Goal: Task Accomplishment & Management: Manage account settings

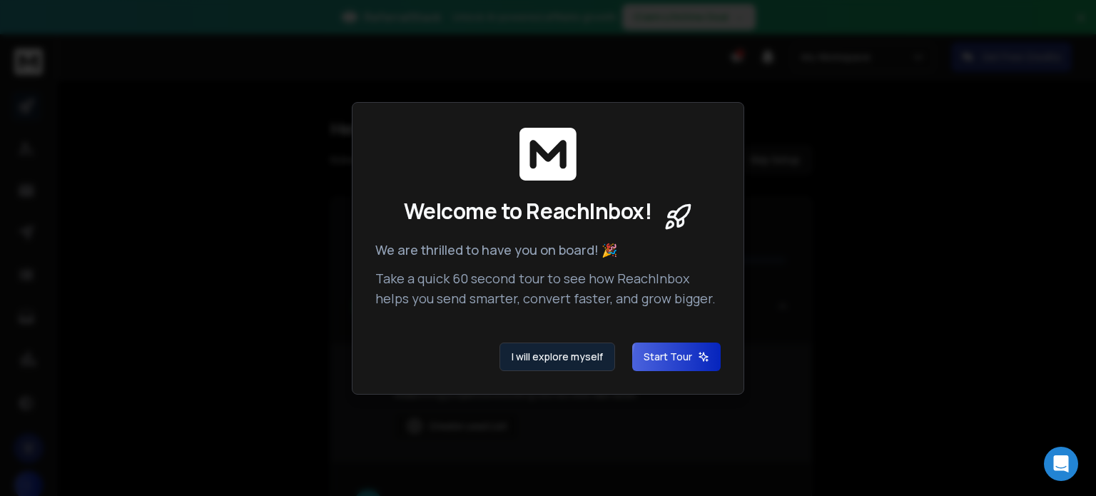
click at [585, 358] on button "I will explore myself" at bounding box center [558, 357] width 116 height 29
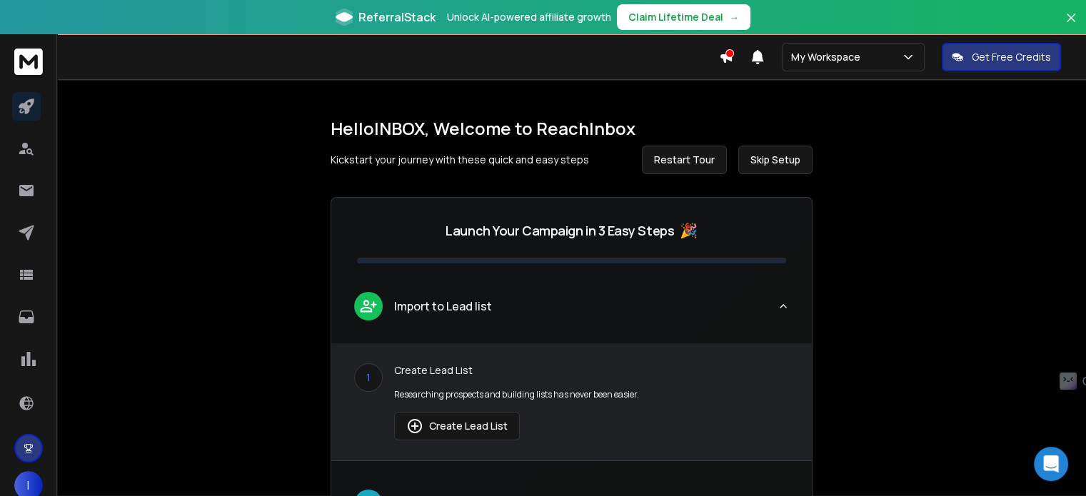
scroll to position [163, 0]
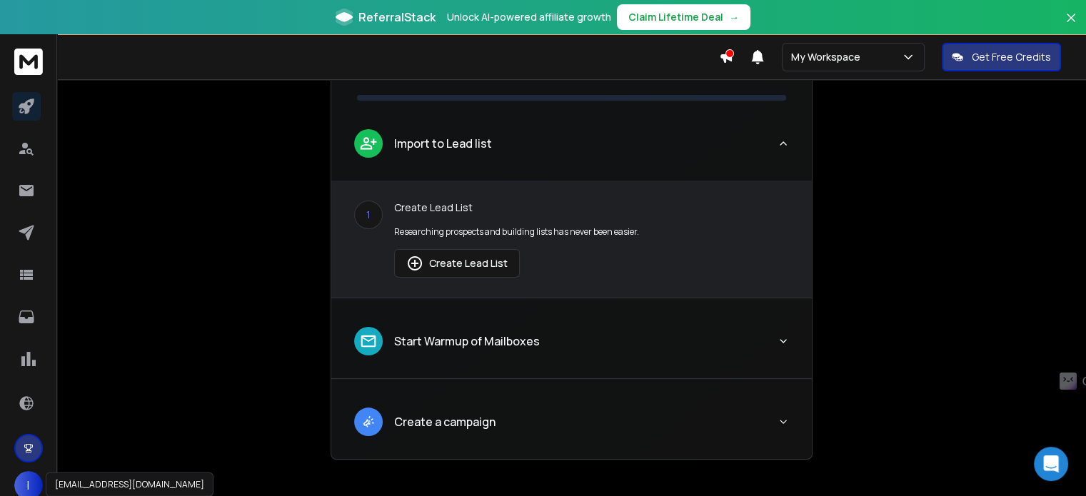
click at [26, 489] on span "I" at bounding box center [28, 485] width 29 height 29
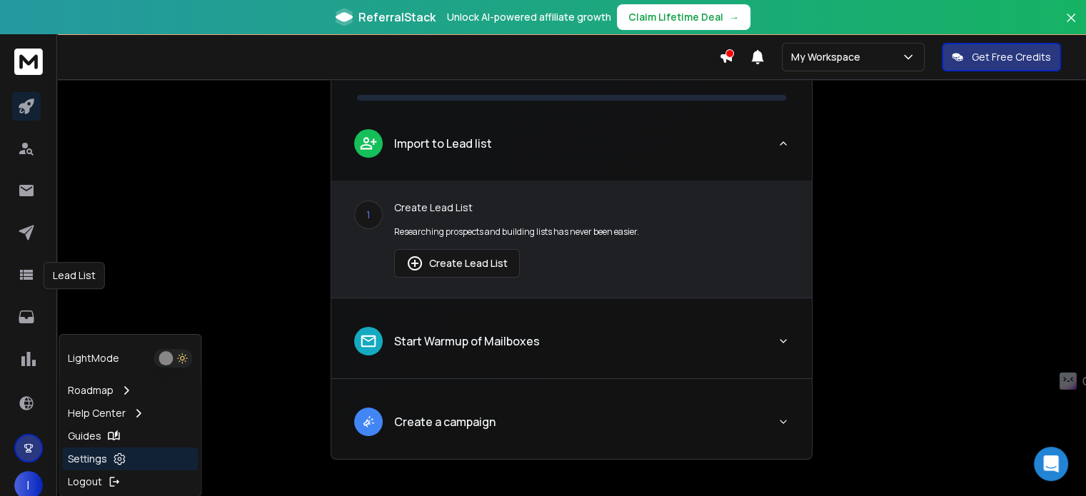
click at [108, 153] on div "Hello INBOX , Welcome to ReachInbox Kickstart your journey with these quick and…" at bounding box center [571, 206] width 983 height 551
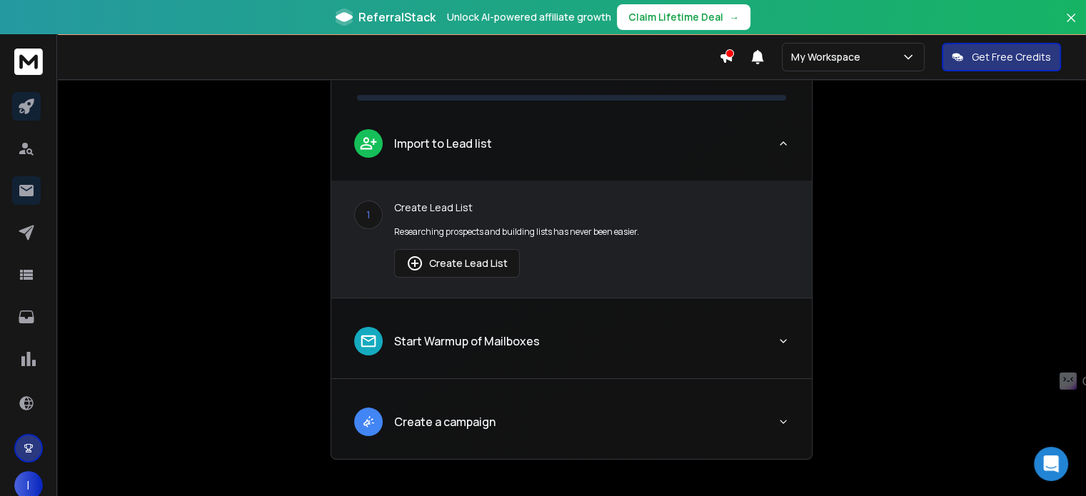
click at [31, 191] on icon at bounding box center [26, 190] width 14 height 11
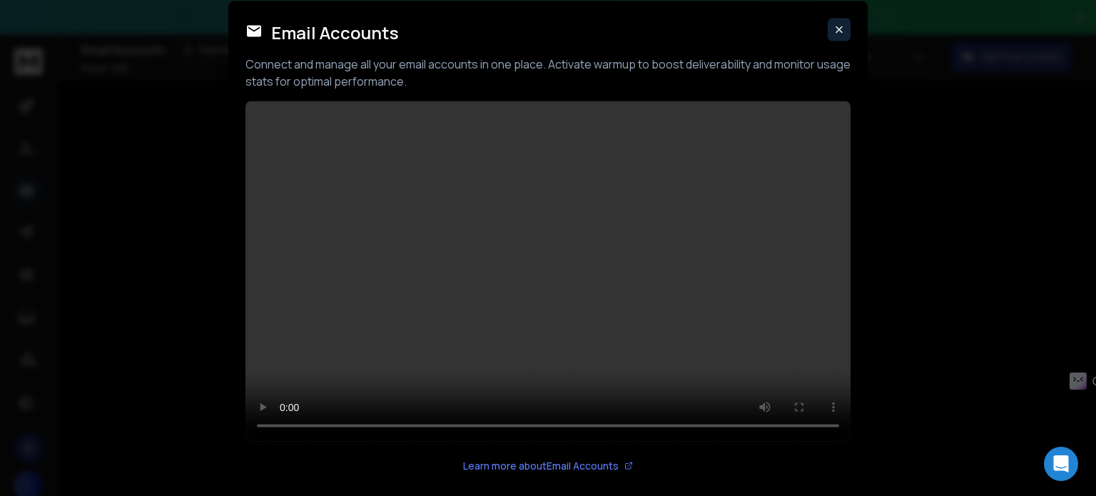
click at [839, 24] on icon at bounding box center [839, 29] width 11 height 11
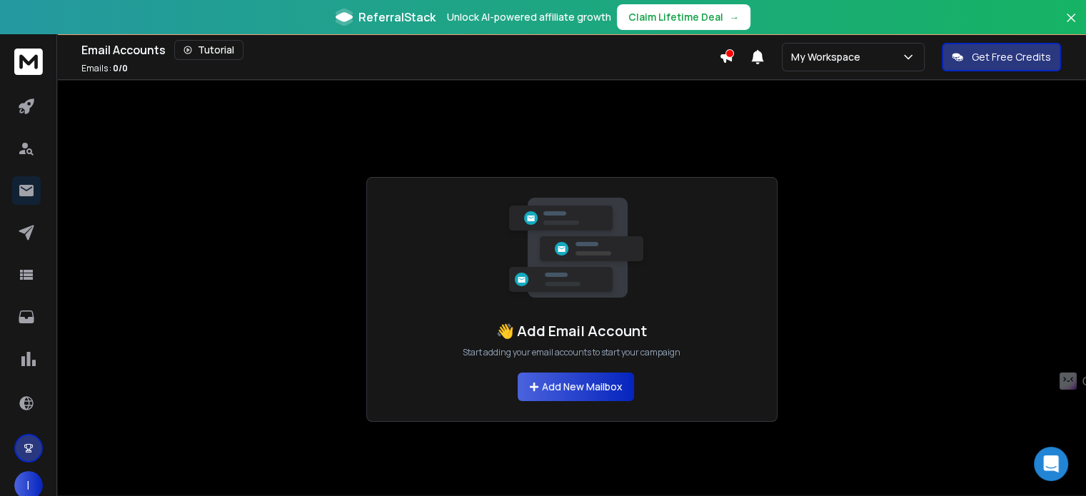
scroll to position [23, 0]
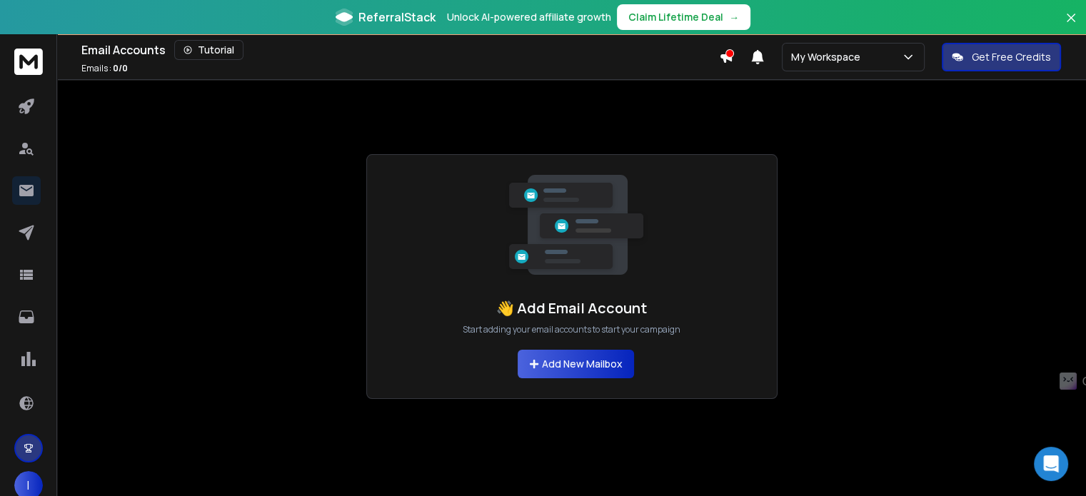
click at [562, 358] on button "Add New Mailbox" at bounding box center [575, 364] width 116 height 29
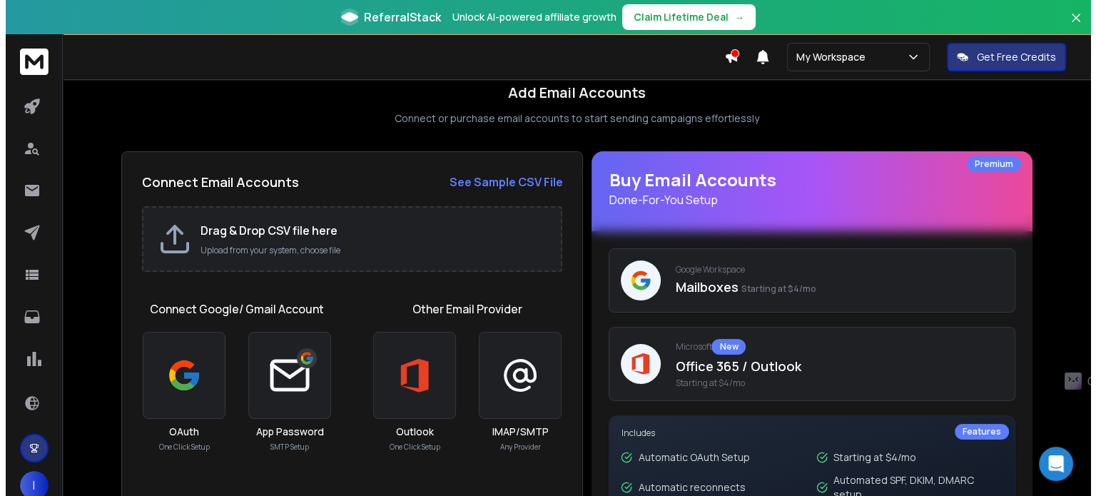
scroll to position [93, 0]
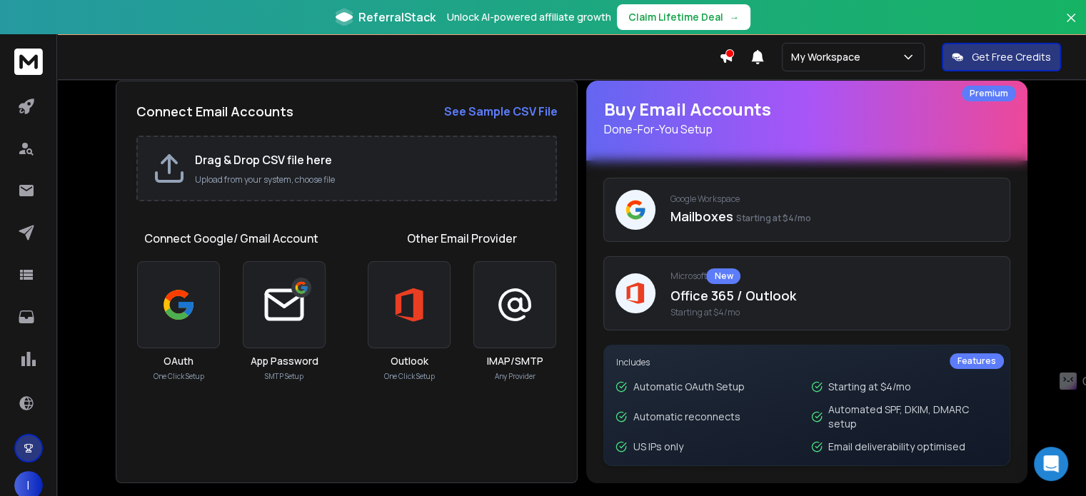
click at [406, 320] on div at bounding box center [409, 305] width 36 height 40
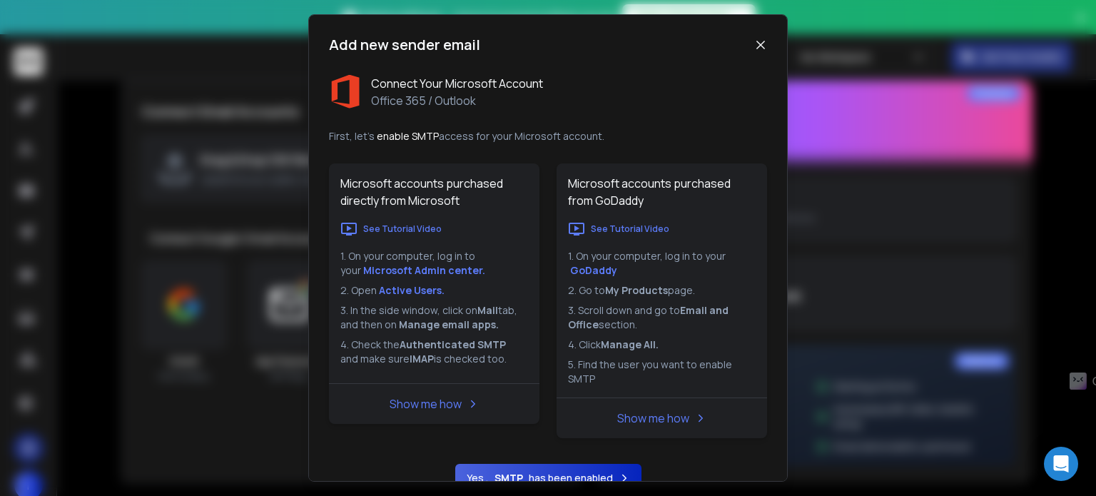
click at [600, 470] on button "Yes , SMTP has been enabled" at bounding box center [548, 478] width 186 height 29
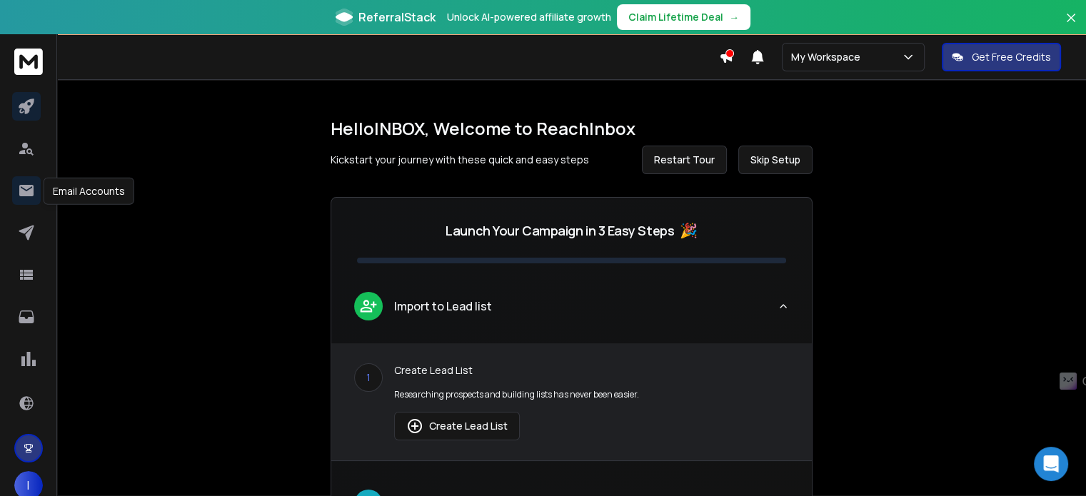
click at [23, 198] on icon at bounding box center [26, 190] width 17 height 17
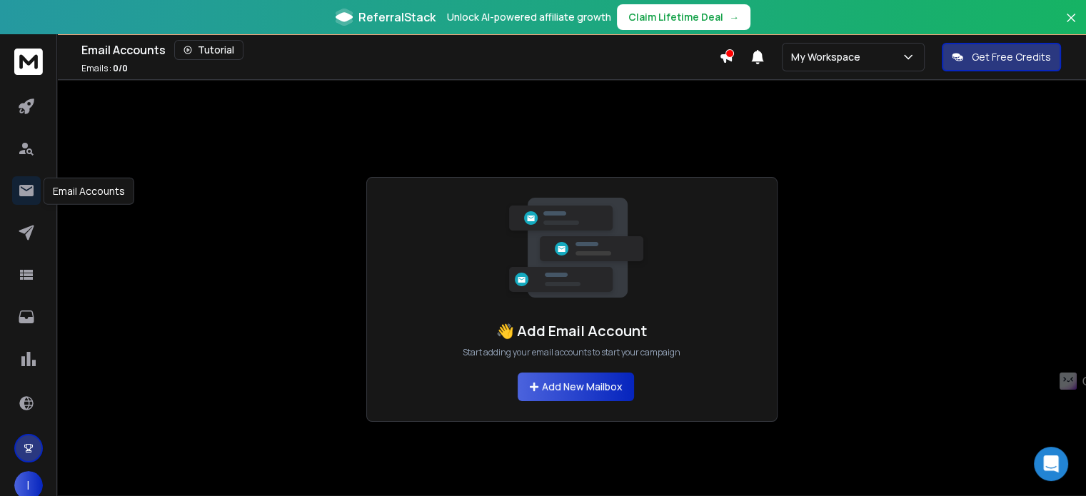
click at [550, 382] on button "Add New Mailbox" at bounding box center [575, 387] width 116 height 29
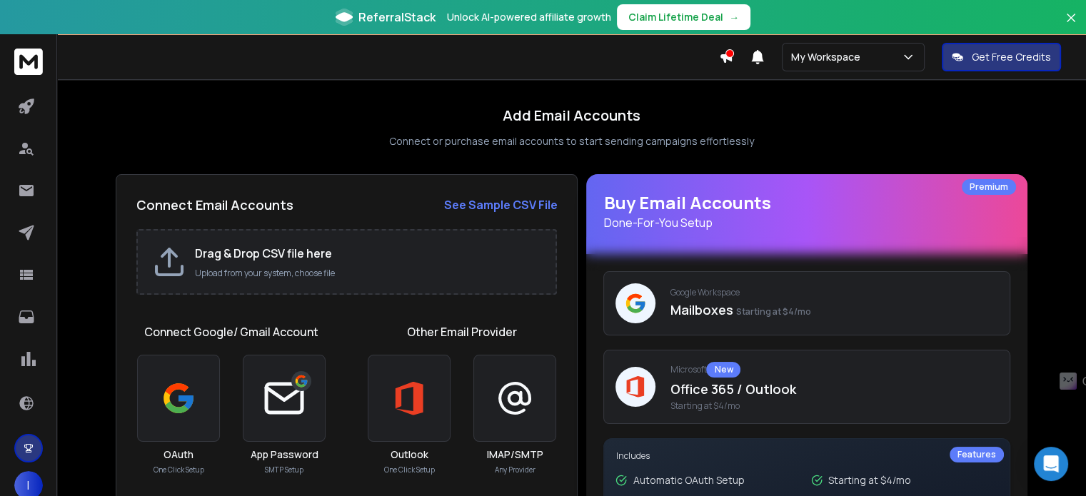
click at [340, 299] on div "Connect Email Accounts See Sample CSV File Drag & Drop CSV file here Upload fro…" at bounding box center [346, 335] width 420 height 280
click at [302, 270] on p "Upload from your system, choose file" at bounding box center [368, 273] width 346 height 11
type input "**********"
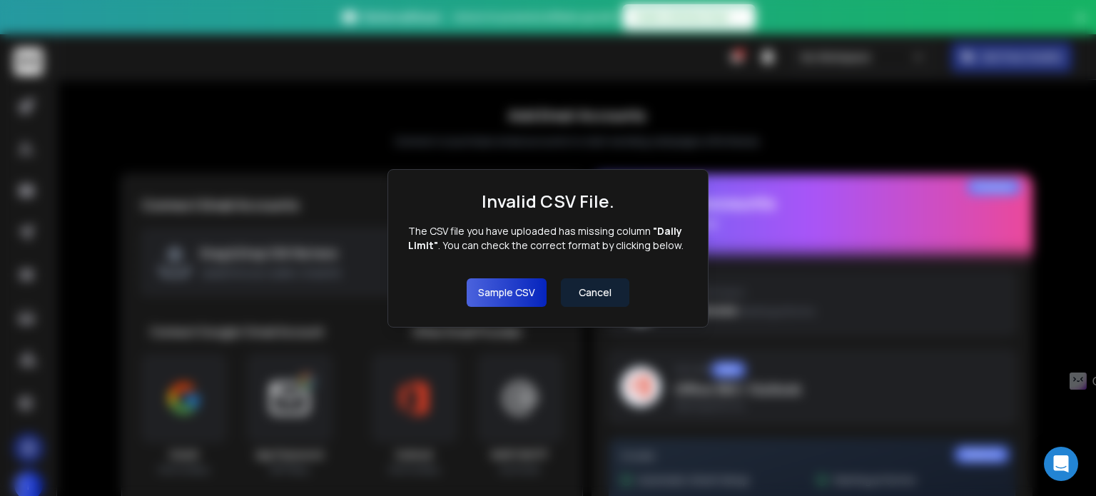
click at [516, 293] on button "Sample CSV" at bounding box center [507, 292] width 80 height 29
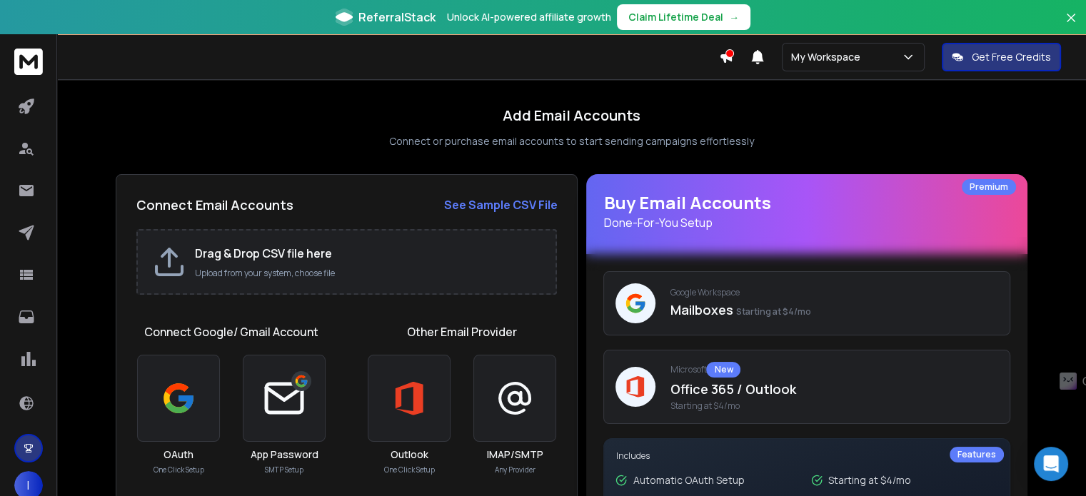
click at [310, 274] on p "Upload from your system, choose file" at bounding box center [368, 273] width 346 height 11
type input "**********"
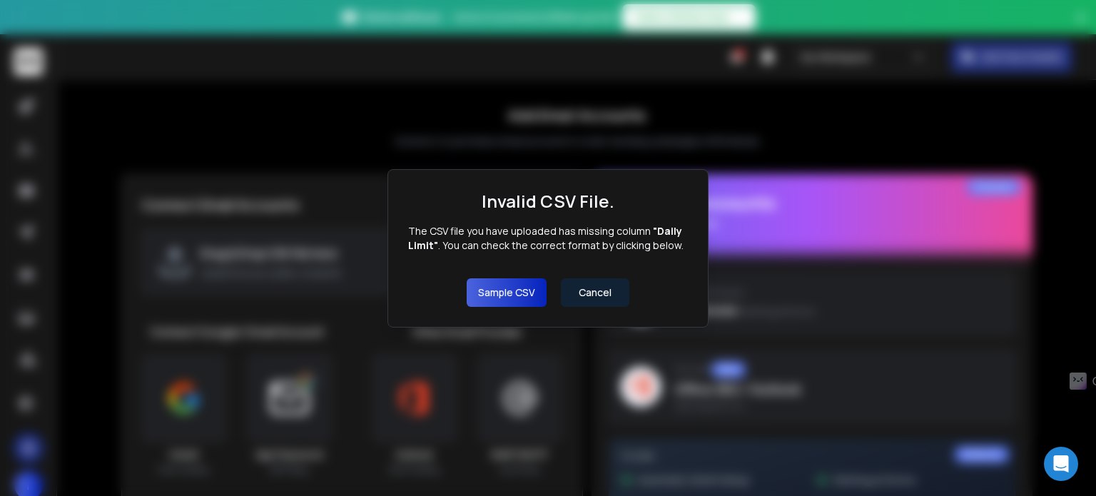
click at [600, 300] on button "Cancel" at bounding box center [595, 292] width 69 height 29
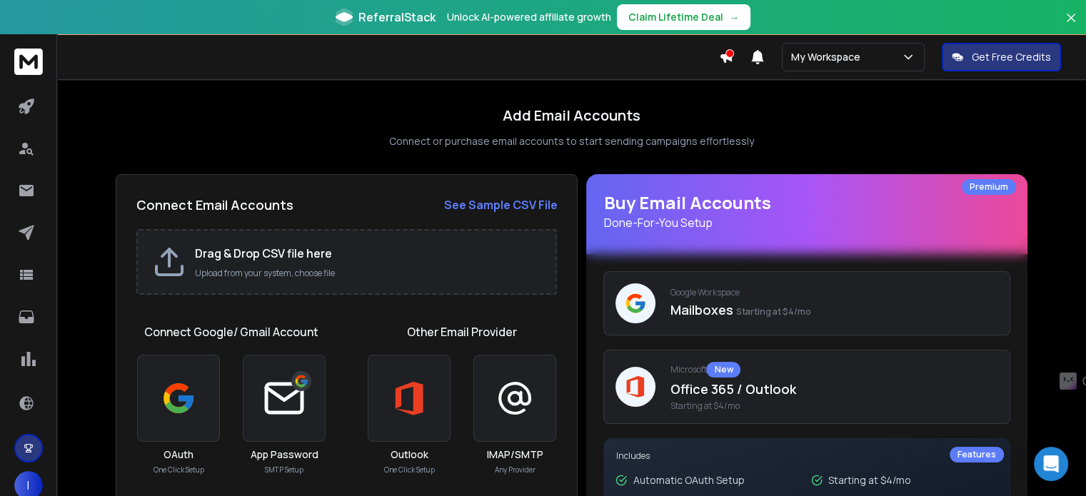
click at [374, 300] on div "Connect Email Accounts See Sample CSV File Drag & Drop CSV file here Upload fro…" at bounding box center [346, 335] width 420 height 280
click at [355, 283] on div "Drag & Drop CSV file here Upload from your system, choose file" at bounding box center [346, 262] width 420 height 66
type input "**********"
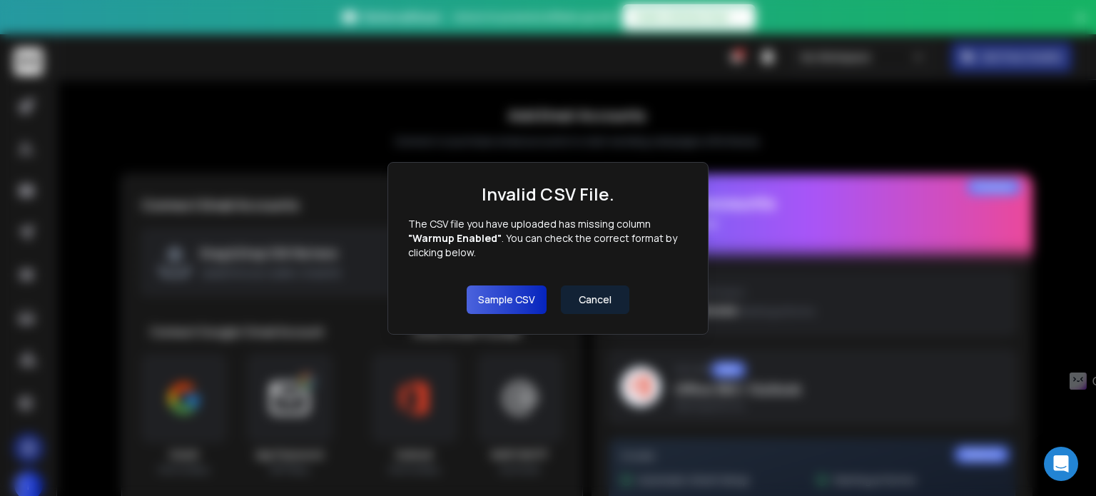
click at [592, 310] on button "Cancel" at bounding box center [595, 299] width 69 height 29
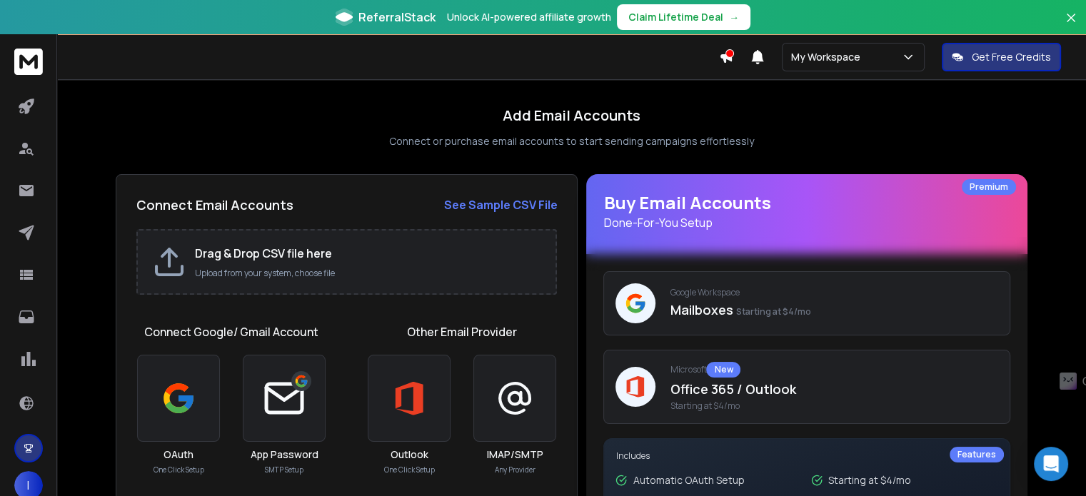
click at [480, 208] on strong "See Sample CSV File" at bounding box center [499, 205] width 113 height 16
click at [377, 256] on h2 "Drag & Drop CSV file here" at bounding box center [368, 253] width 346 height 17
type input "**********"
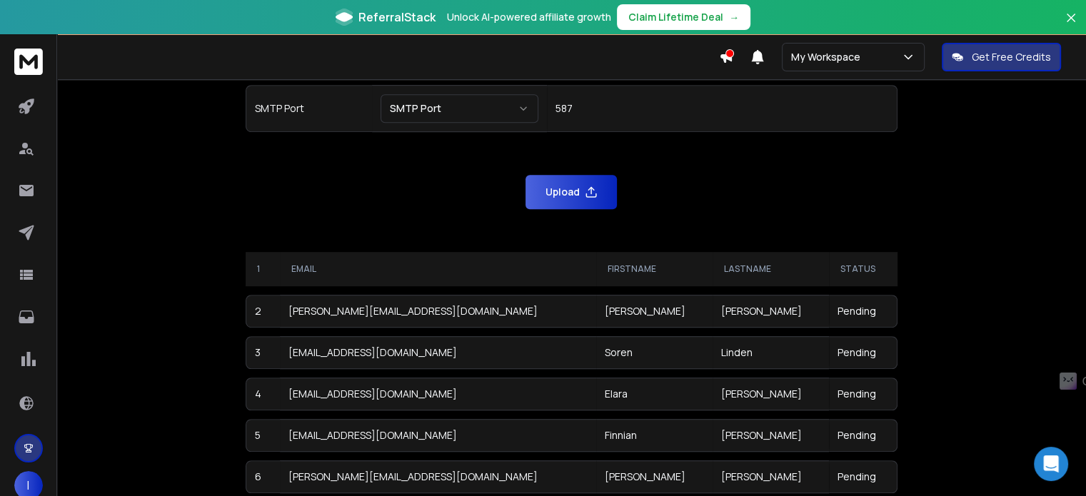
scroll to position [764, 0]
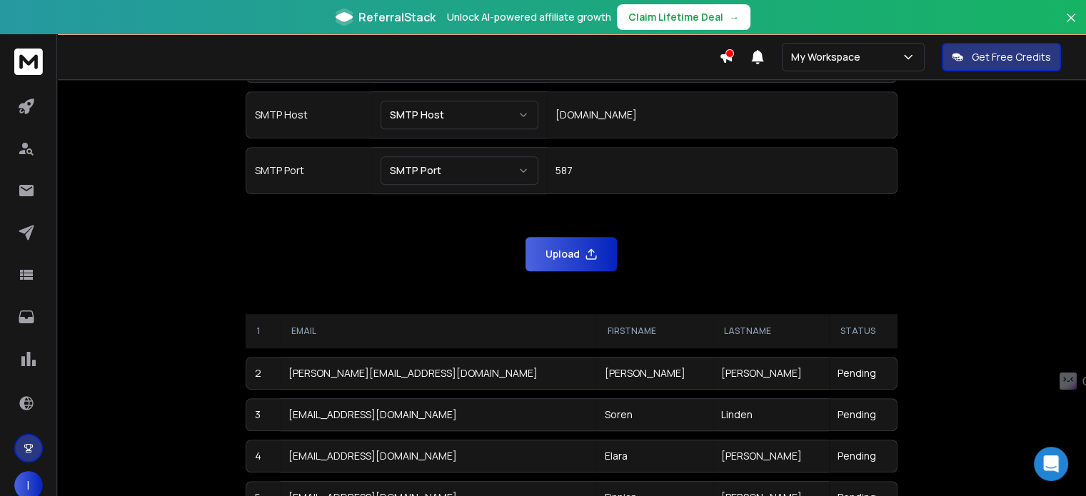
click at [551, 251] on p "Upload" at bounding box center [562, 254] width 34 height 14
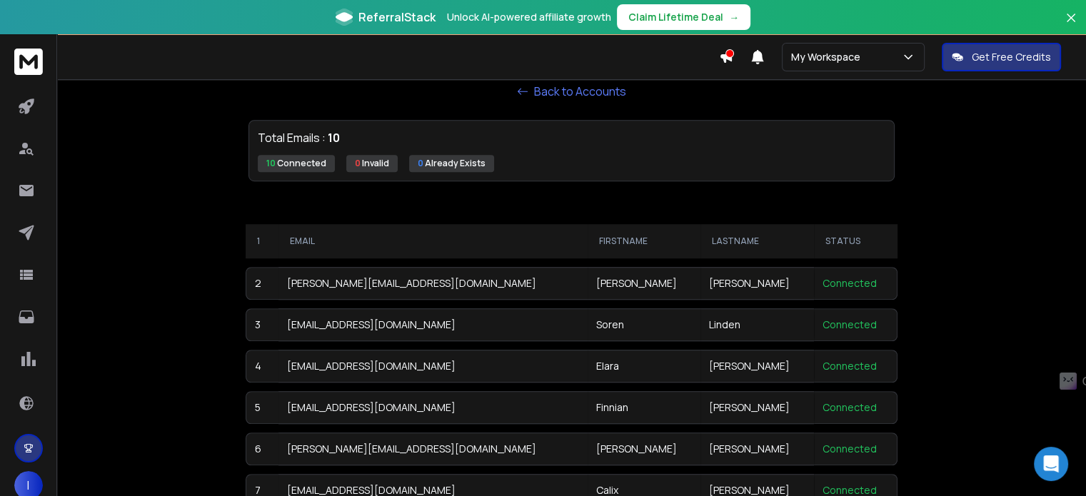
scroll to position [921, 0]
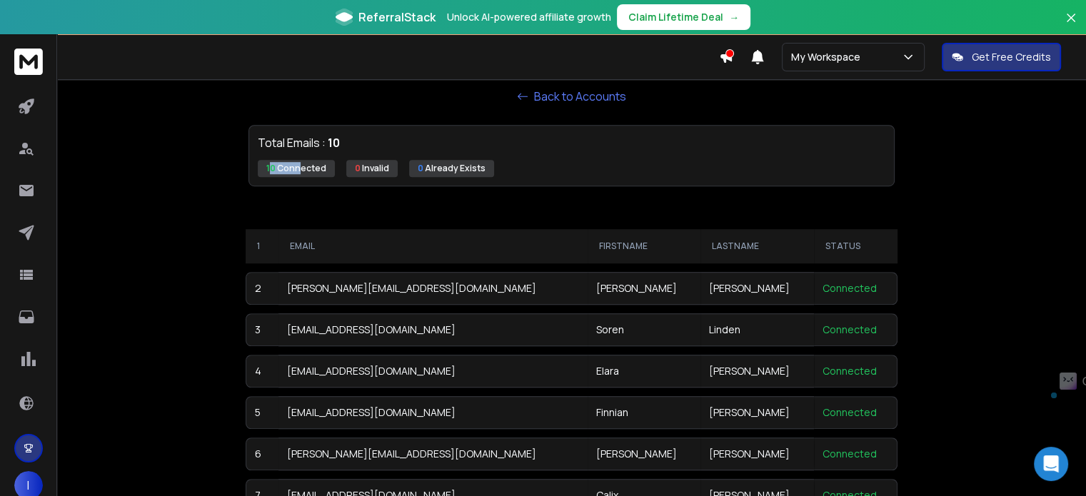
click at [335, 162] on p "10 Connected" at bounding box center [296, 168] width 77 height 17
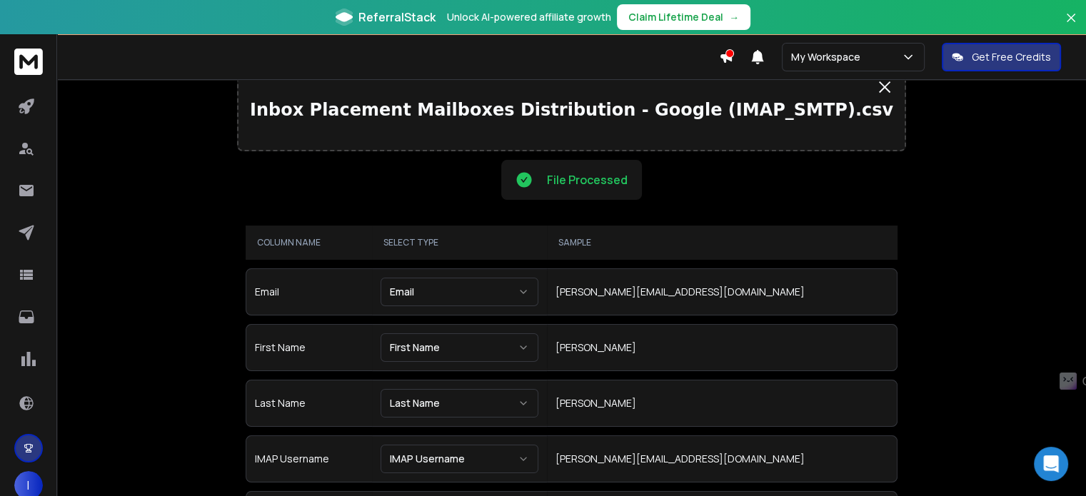
scroll to position [0, 0]
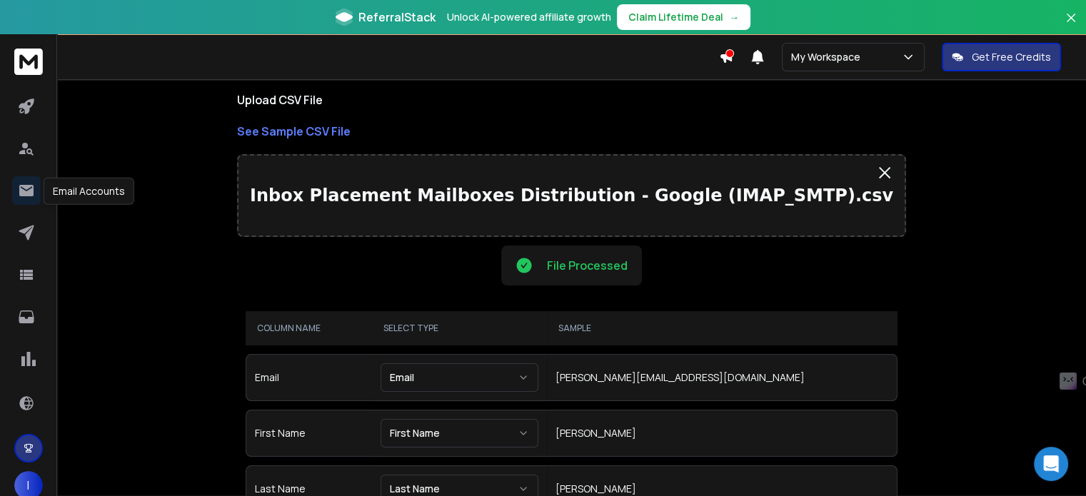
click at [16, 193] on link at bounding box center [26, 190] width 29 height 29
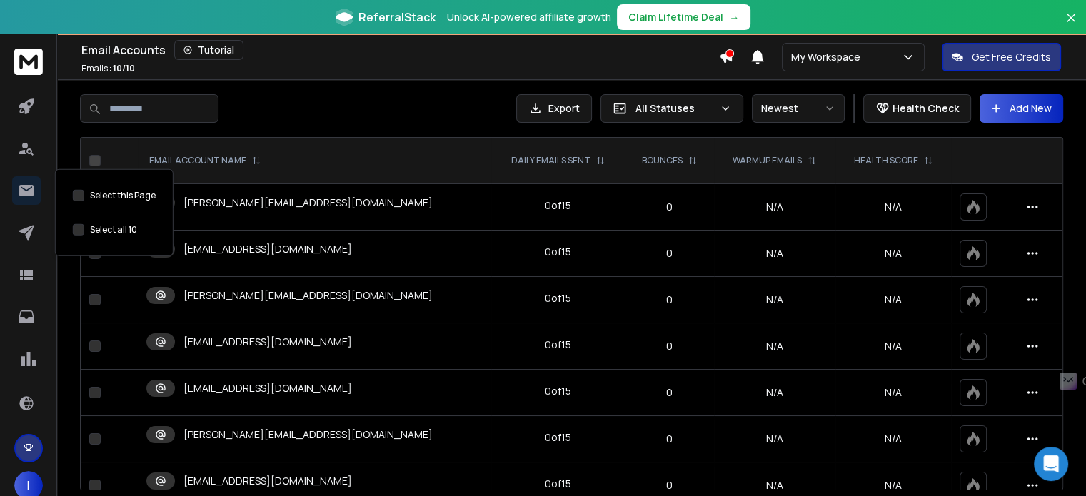
click at [94, 161] on button "Select this Page" at bounding box center [94, 160] width 11 height 11
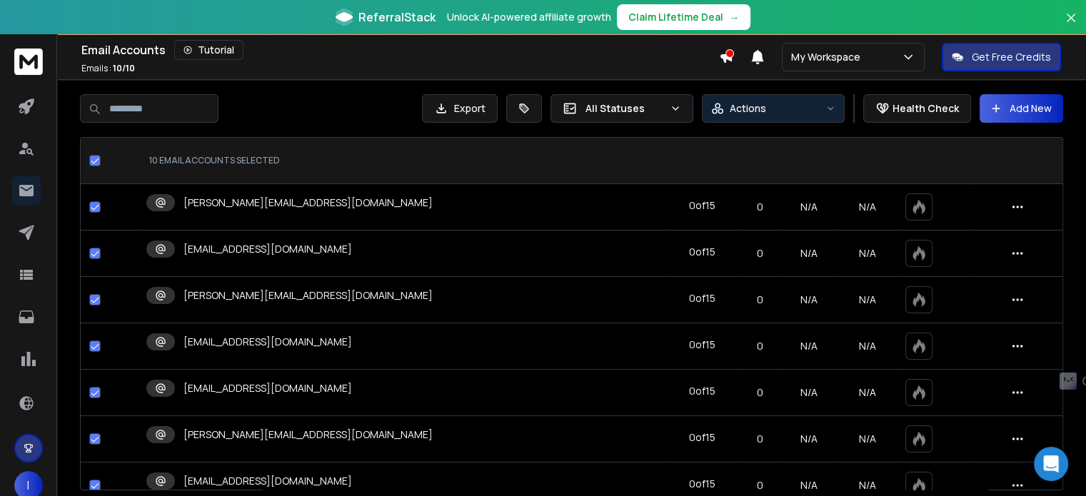
click at [809, 102] on div "Actions" at bounding box center [765, 108] width 108 height 14
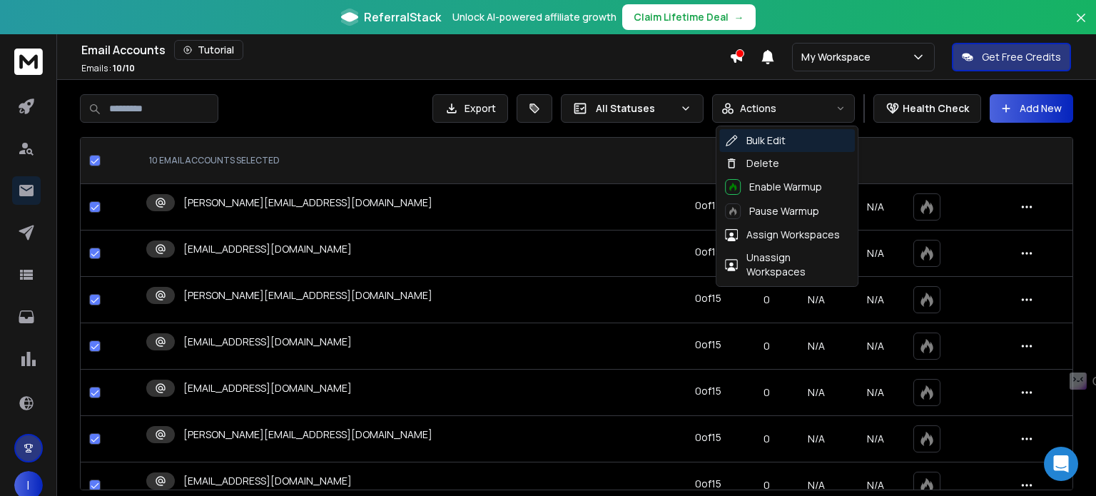
click at [769, 140] on div "Bulk Edit" at bounding box center [755, 140] width 61 height 14
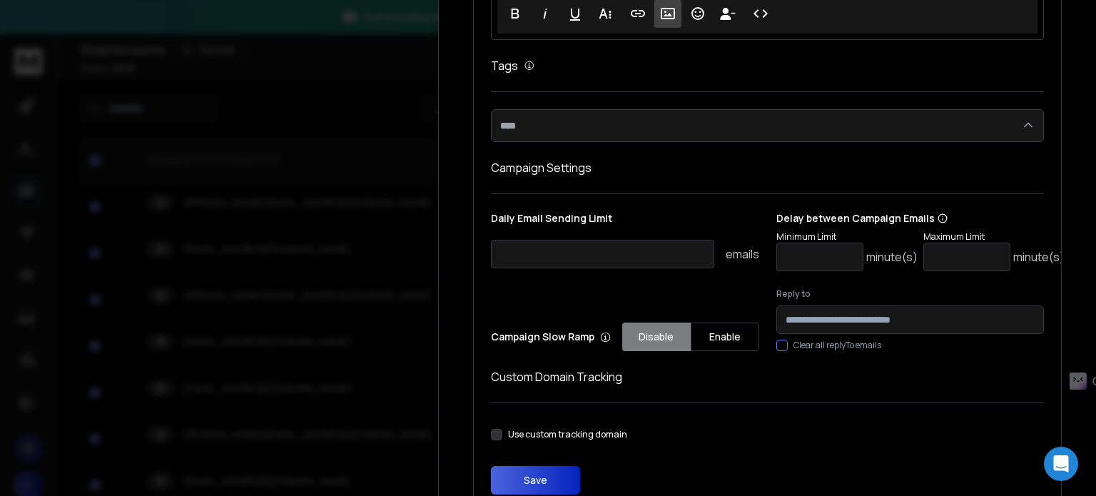
scroll to position [290, 0]
click at [632, 258] on input "number" at bounding box center [602, 255] width 223 height 29
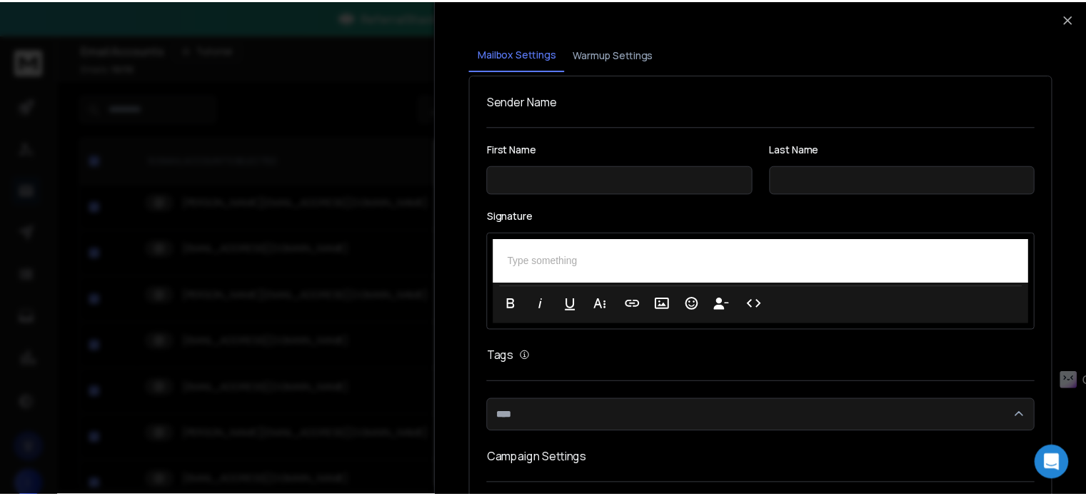
scroll to position [357, 0]
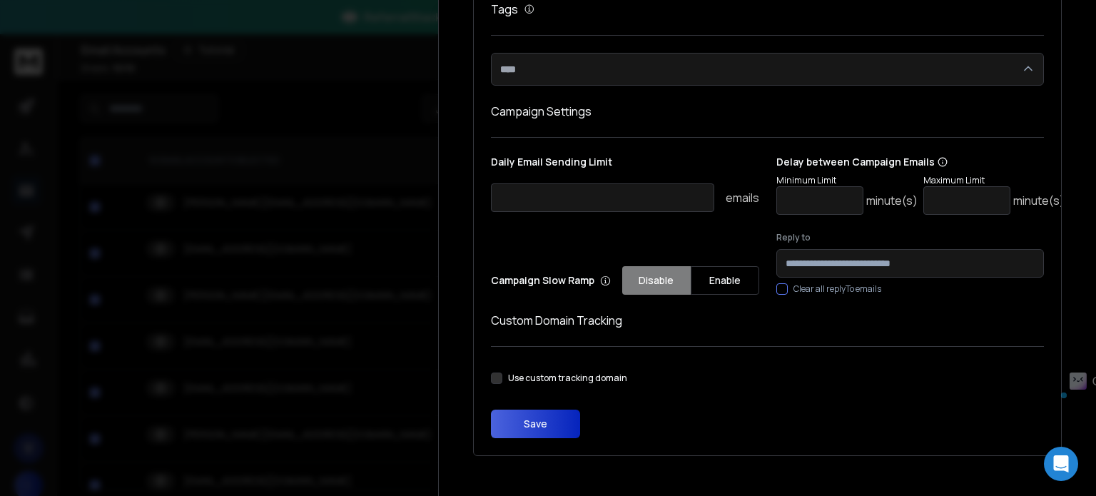
drag, startPoint x: 562, startPoint y: 191, endPoint x: 420, endPoint y: 183, distance: 142.9
click at [420, 183] on body "ReferralStack Unlock AI-powered affiliate growth Lifetime Deals available! Clai…" at bounding box center [543, 248] width 1086 height 496
type input "****"
click at [551, 410] on button "Save" at bounding box center [535, 424] width 89 height 29
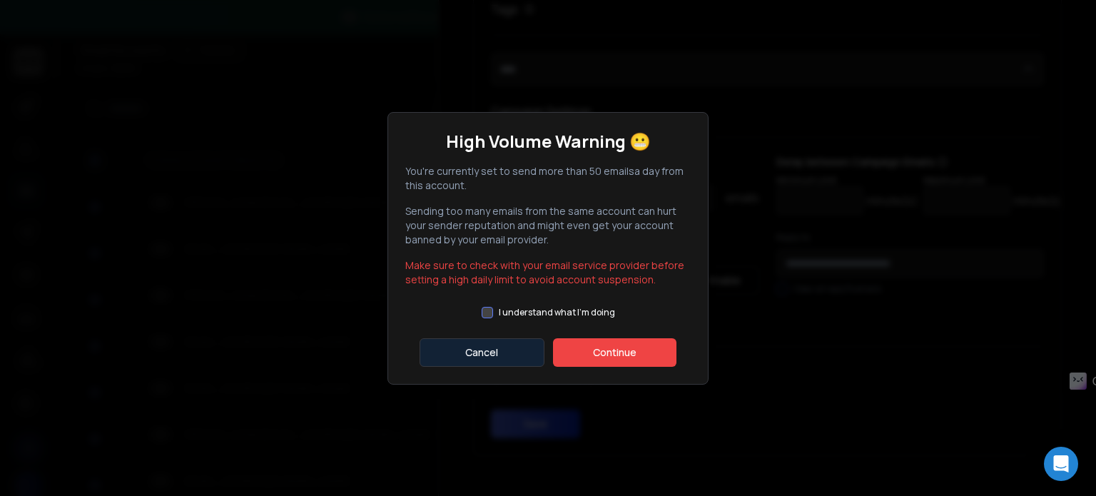
click at [485, 346] on button "Cancel" at bounding box center [482, 352] width 125 height 29
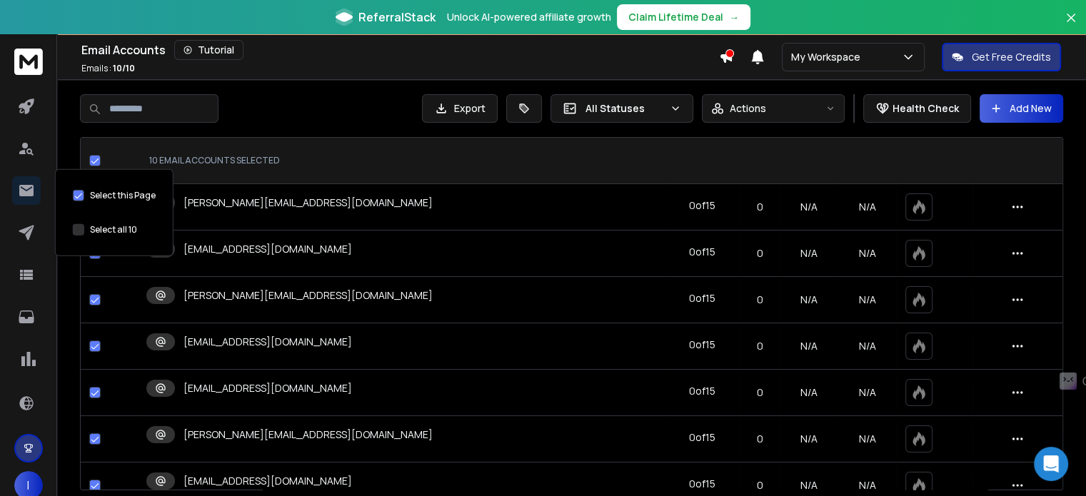
click at [95, 161] on button "Select this Page" at bounding box center [94, 160] width 11 height 11
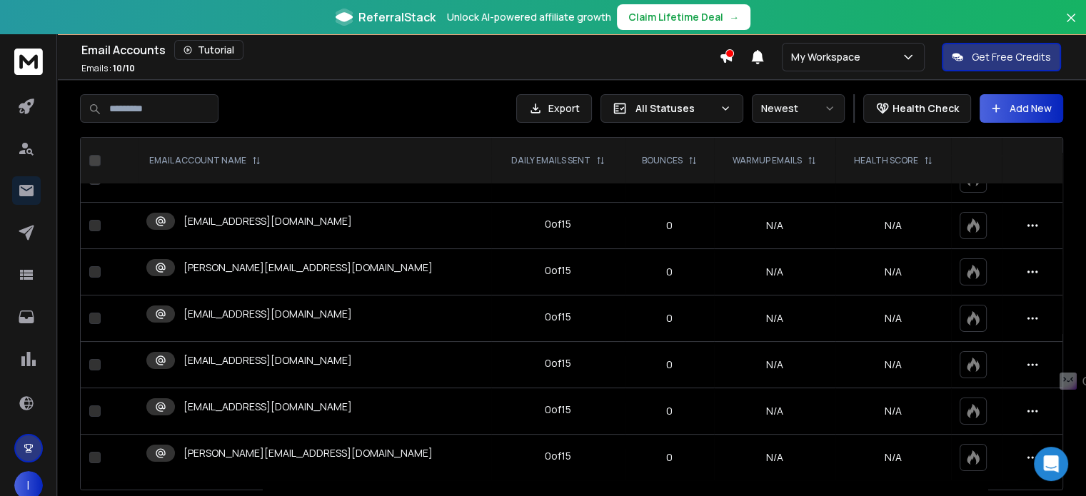
scroll to position [0, 0]
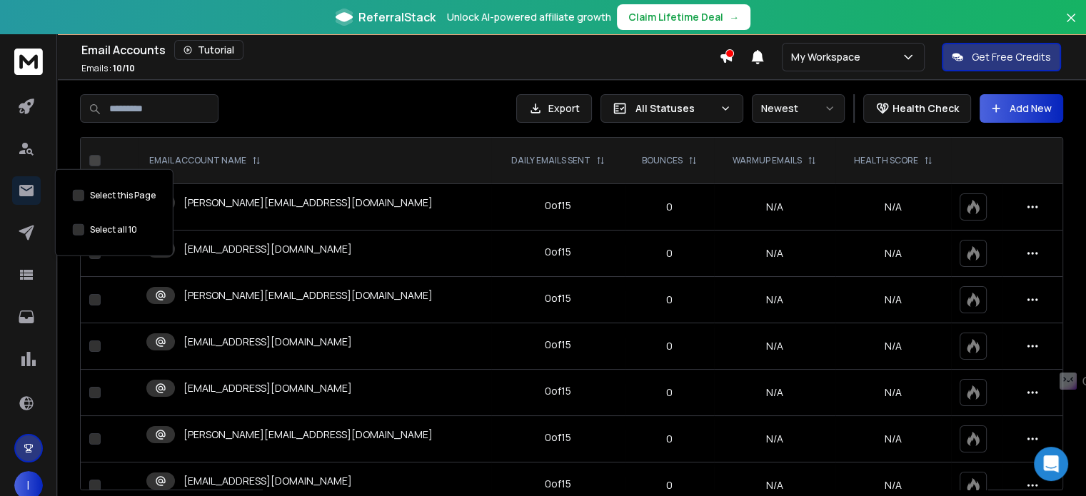
click at [428, 113] on div at bounding box center [294, 108] width 428 height 29
click at [199, 190] on td "victor@rishield.com" at bounding box center [314, 207] width 353 height 46
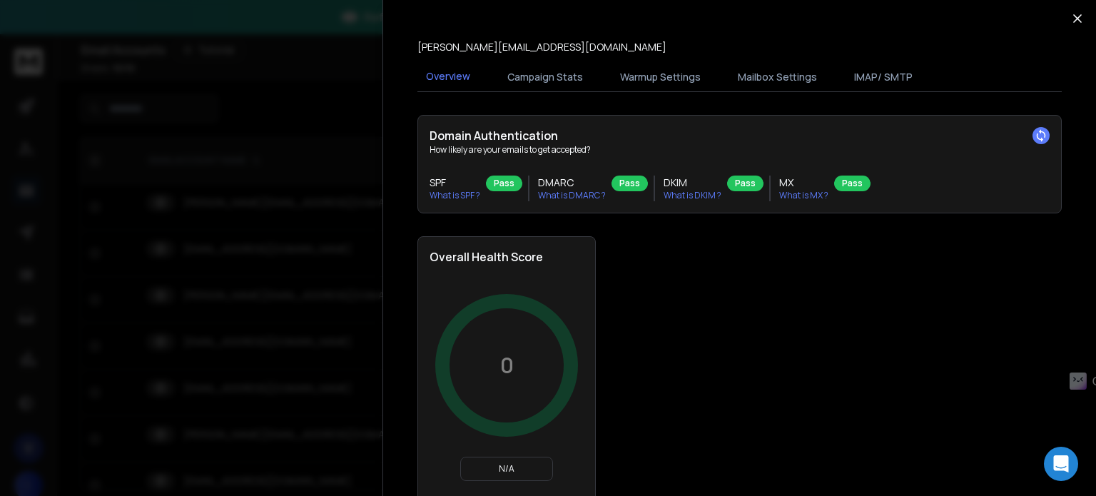
click at [1074, 15] on icon "button" at bounding box center [1078, 18] width 14 height 14
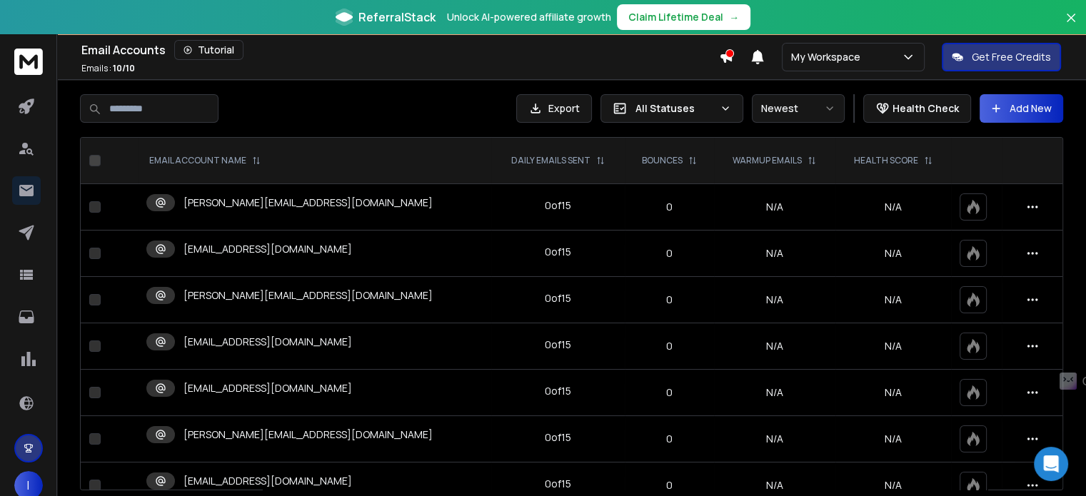
click at [298, 283] on td "julian@zapmailshield.com" at bounding box center [314, 300] width 353 height 46
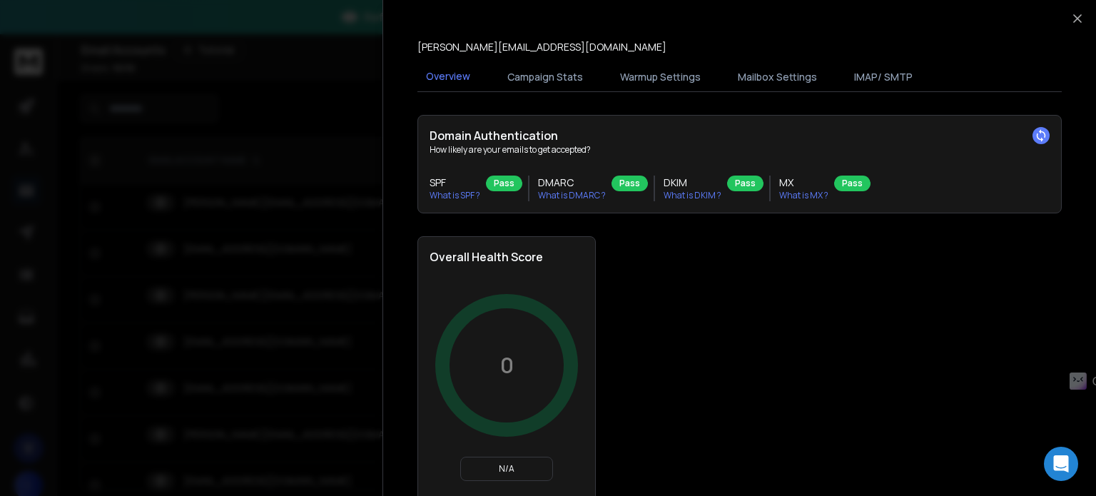
click at [896, 63] on button "IMAP/ SMTP" at bounding box center [884, 76] width 76 height 31
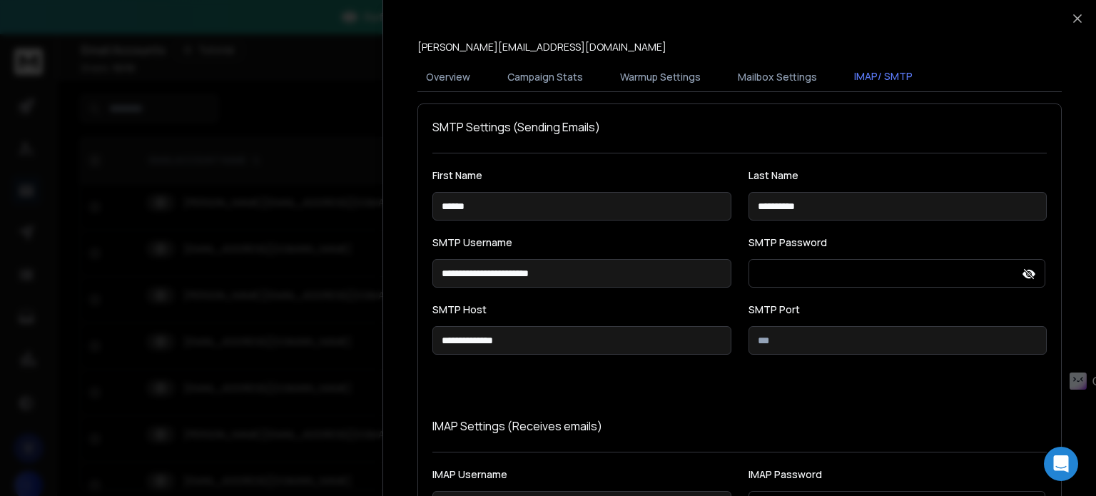
click at [1071, 27] on div "**********" at bounding box center [739, 409] width 679 height 784
click at [1078, 19] on icon "button" at bounding box center [1078, 18] width 14 height 14
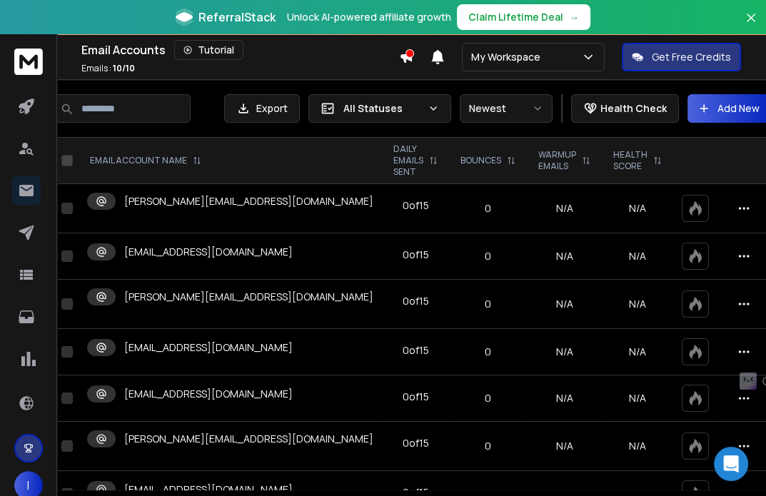
click at [694, 110] on button "Add New" at bounding box center [729, 108] width 84 height 29
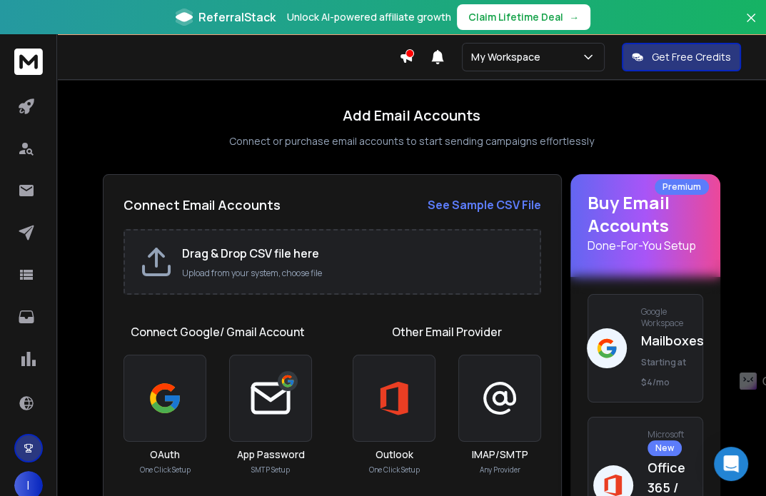
click at [390, 384] on icon at bounding box center [394, 398] width 28 height 34
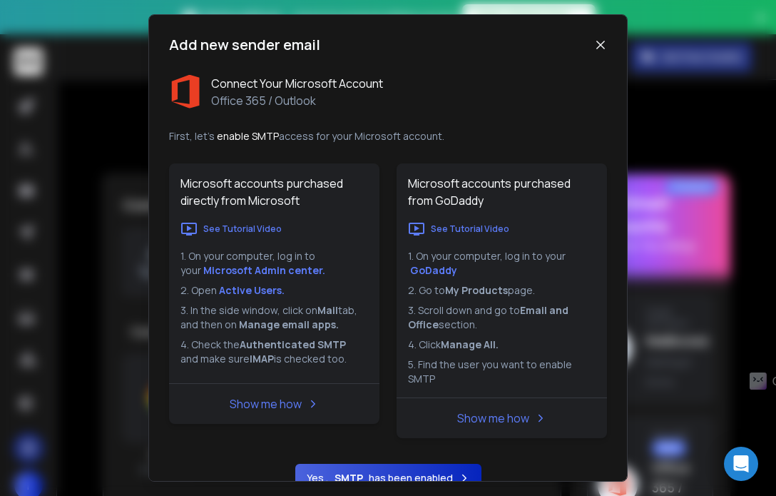
click at [447, 464] on button "Yes , SMTP has been enabled" at bounding box center [388, 478] width 186 height 29
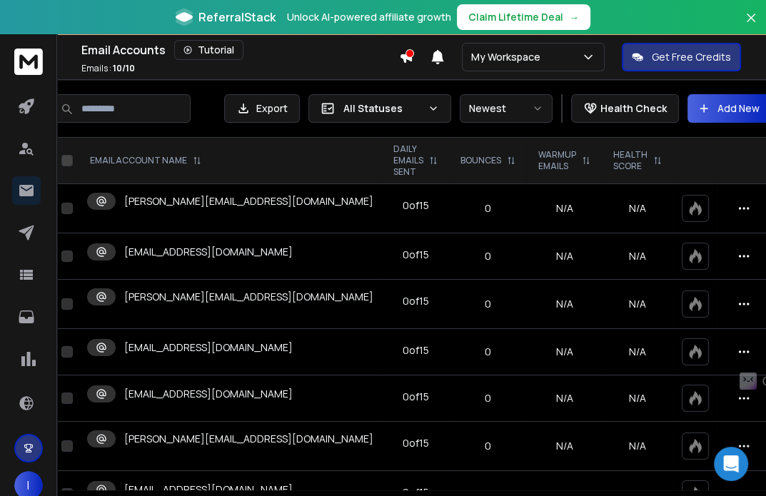
click at [132, 104] on input at bounding box center [121, 108] width 138 height 29
paste input "**********"
type input "**********"
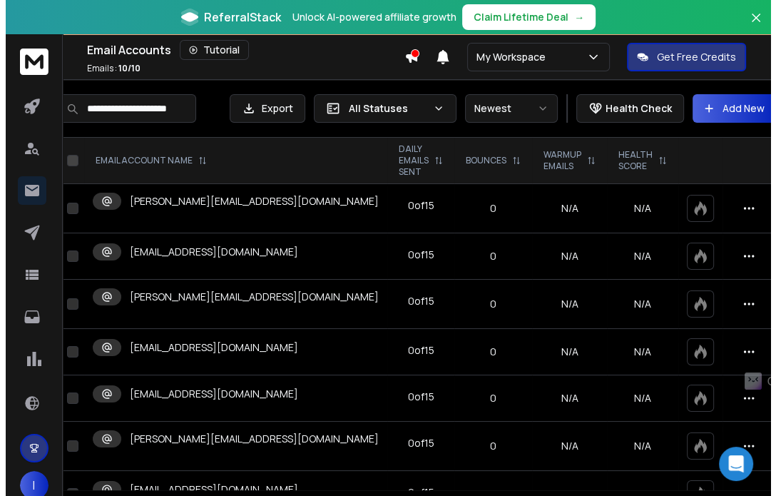
scroll to position [0, 46]
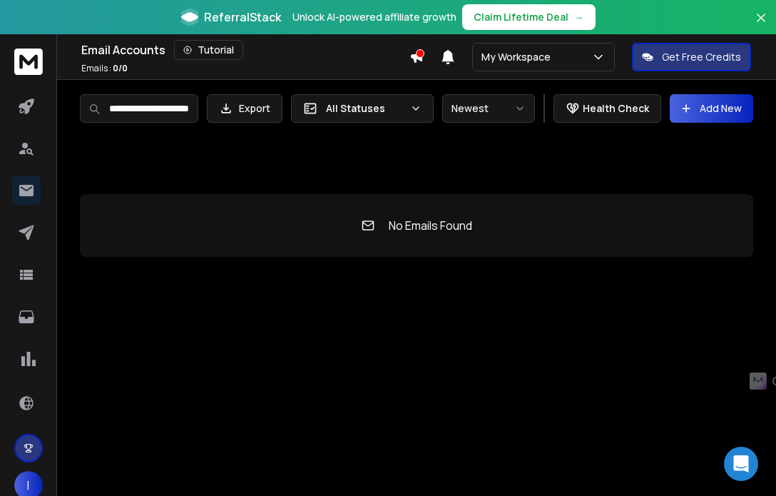
click at [711, 111] on button "Add New" at bounding box center [712, 108] width 84 height 29
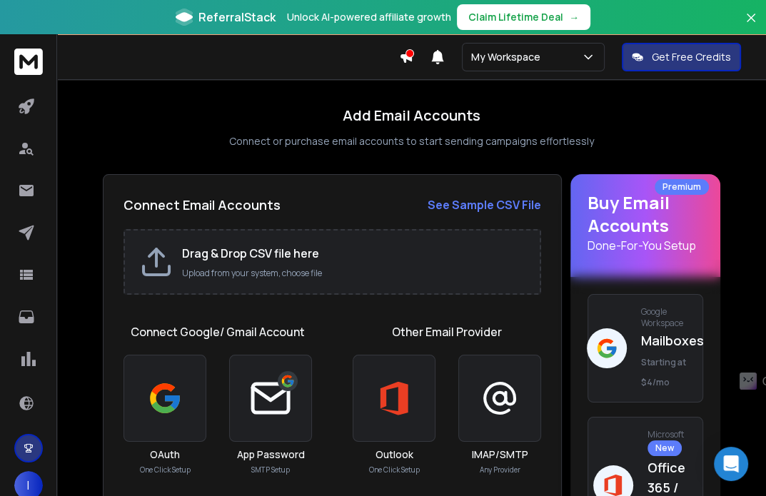
click at [408, 400] on icon at bounding box center [395, 399] width 34 height 34
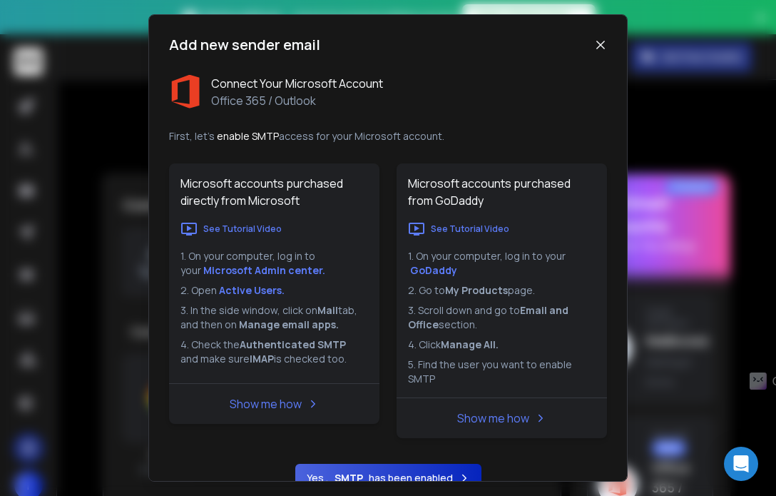
click at [378, 464] on button "Yes , SMTP has been enabled" at bounding box center [388, 478] width 186 height 29
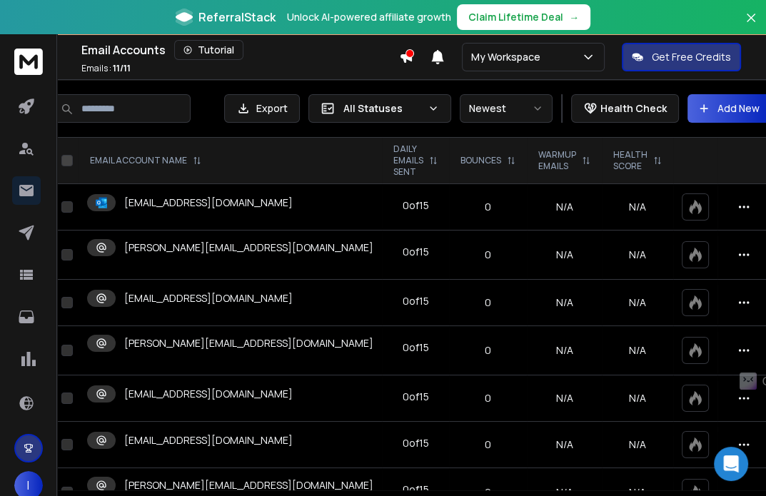
click at [712, 103] on button "Add New" at bounding box center [729, 108] width 84 height 29
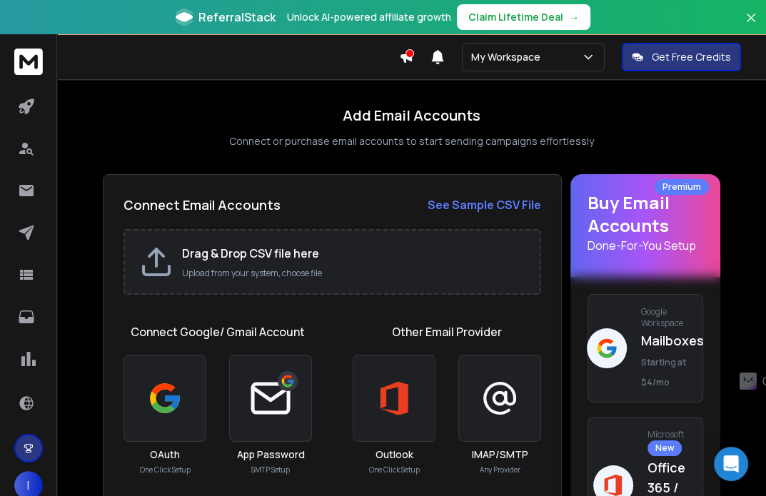
click at [398, 390] on icon at bounding box center [394, 398] width 28 height 34
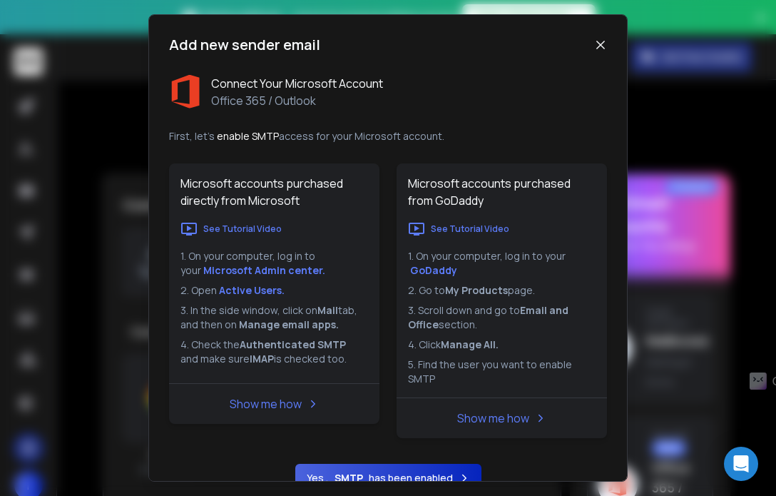
click at [377, 467] on button "Yes , SMTP has been enabled" at bounding box center [388, 478] width 186 height 29
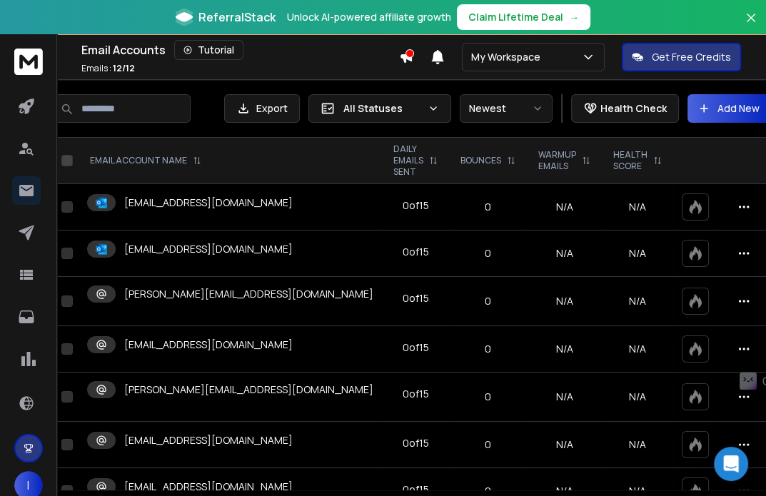
click at [700, 91] on div "Export All Statuses Newest Health Check Add New EMAIL ACCOUNT NAME DAILY EMAILS…" at bounding box center [411, 292] width 709 height 425
click at [699, 111] on icon at bounding box center [704, 108] width 10 height 10
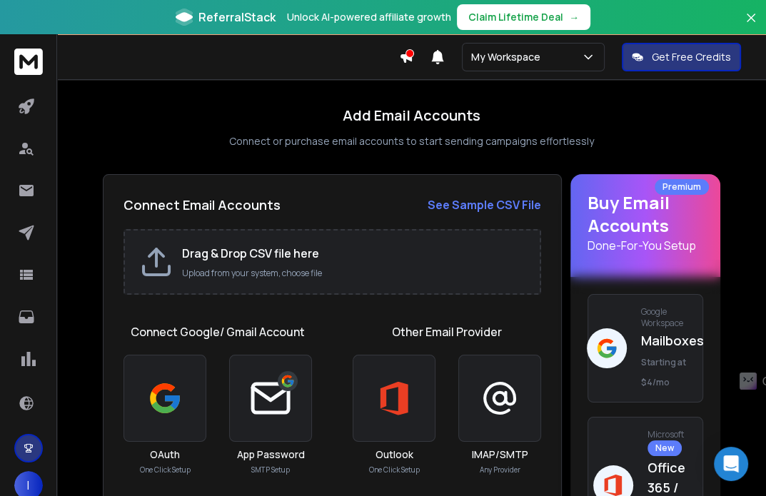
click at [397, 364] on div at bounding box center [394, 398] width 83 height 87
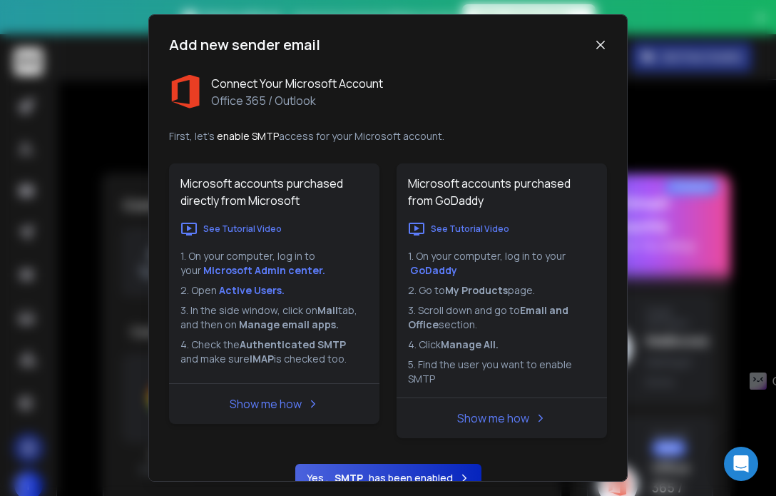
click at [382, 471] on button "Yes , SMTP has been enabled" at bounding box center [388, 478] width 186 height 29
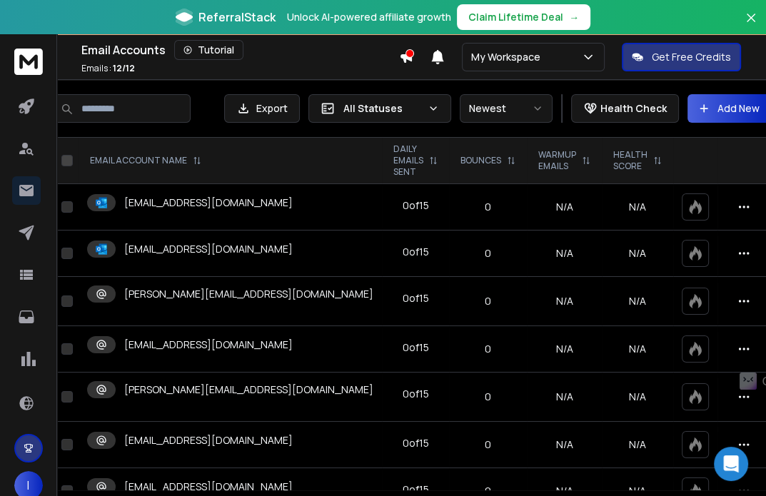
click at [699, 107] on icon at bounding box center [704, 108] width 10 height 10
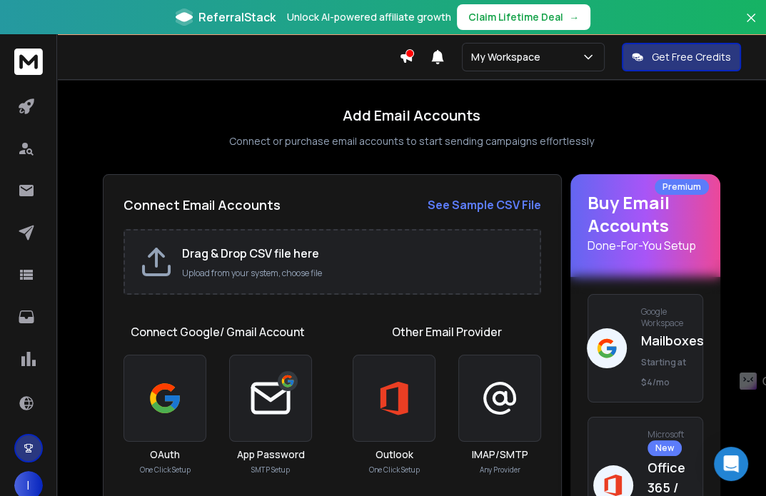
click at [403, 383] on icon at bounding box center [394, 398] width 28 height 34
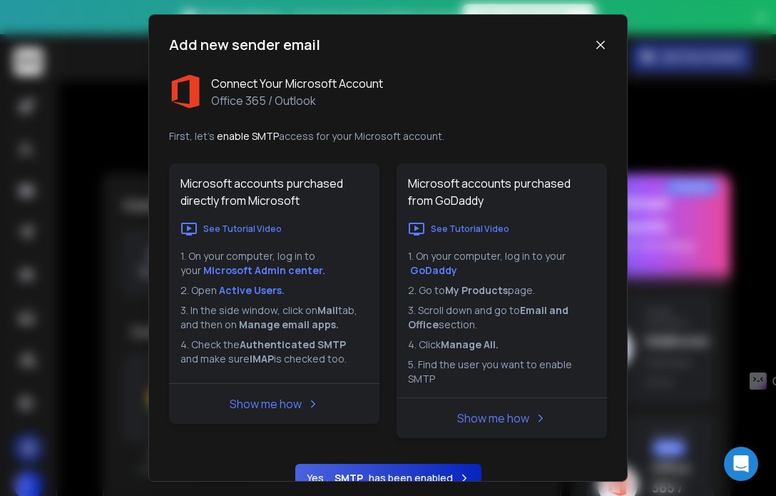
click at [442, 467] on button "Yes , SMTP has been enabled" at bounding box center [388, 478] width 186 height 29
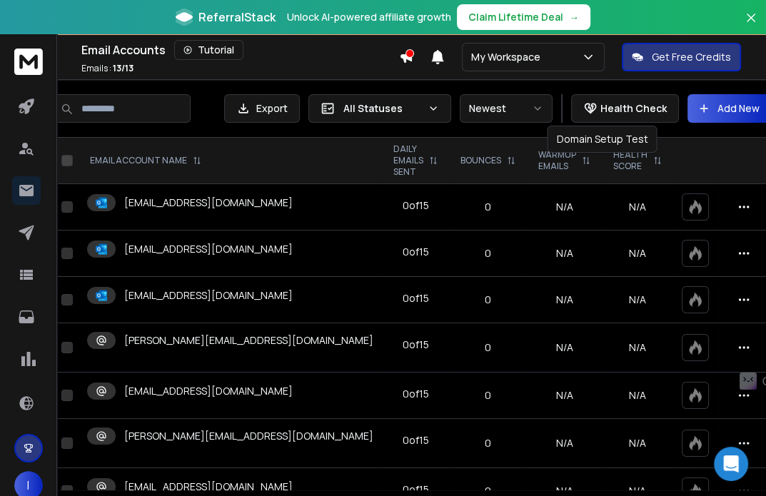
click at [687, 102] on button "Add New" at bounding box center [729, 108] width 84 height 29
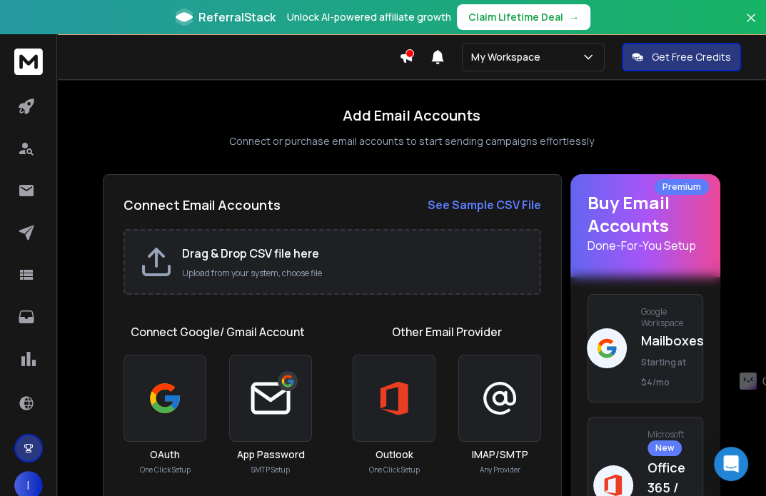
click at [381, 407] on icon at bounding box center [395, 399] width 34 height 34
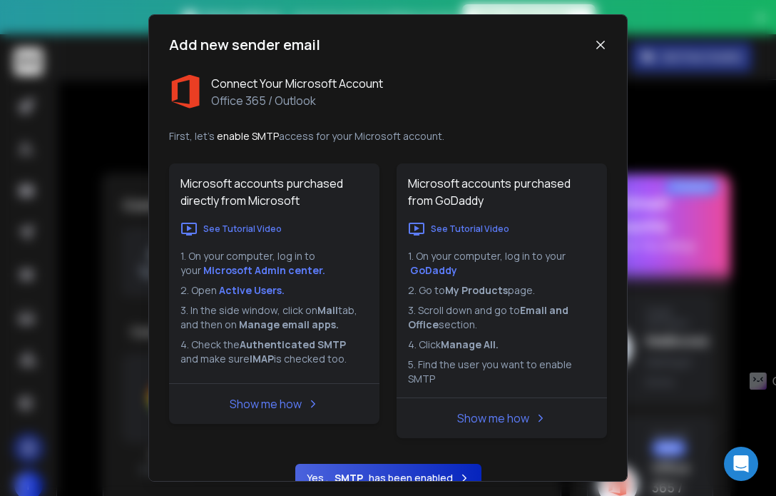
click at [377, 465] on button "Yes , SMTP has been enabled" at bounding box center [388, 478] width 186 height 29
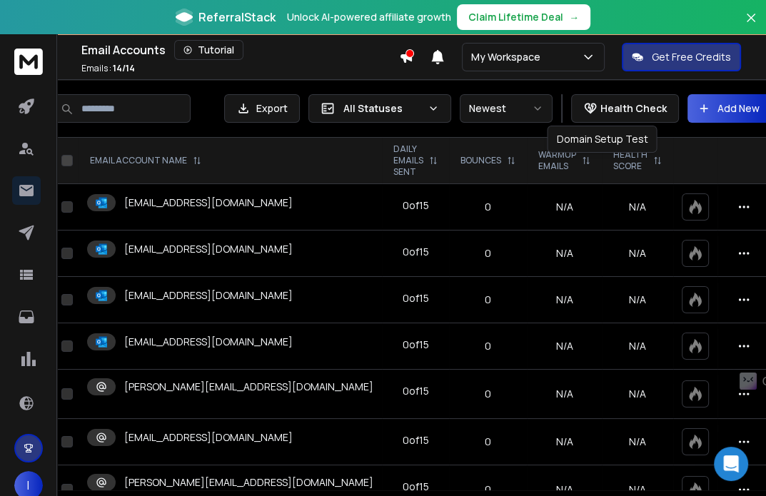
click at [701, 99] on button "Add New" at bounding box center [729, 108] width 84 height 29
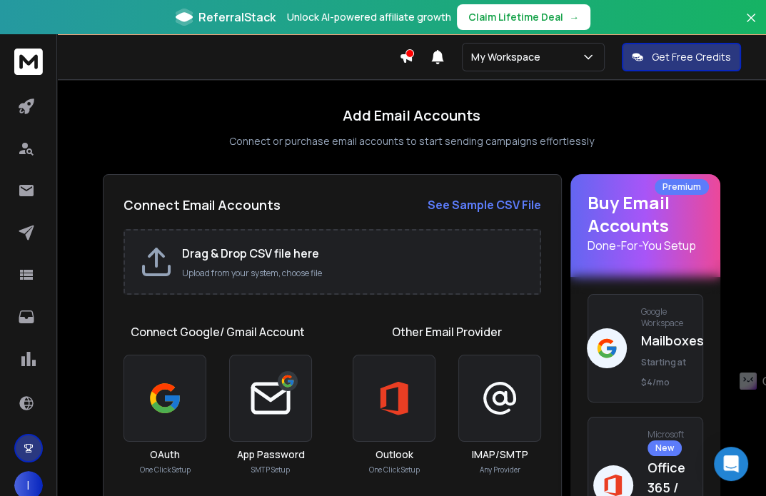
click at [415, 393] on div at bounding box center [394, 398] width 83 height 87
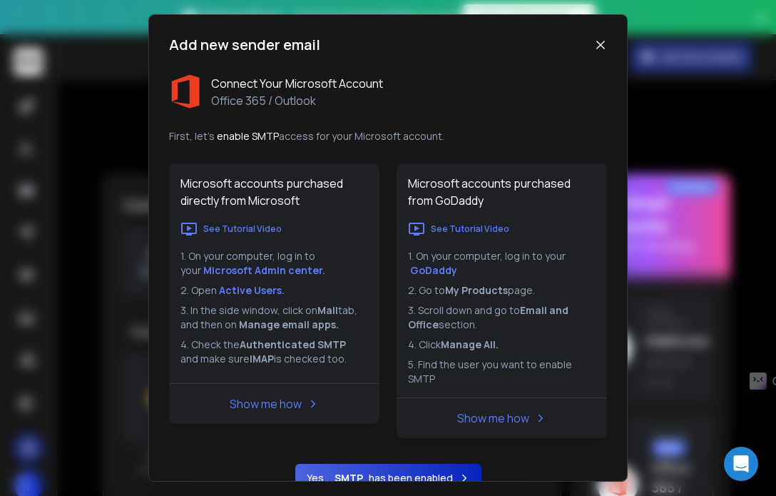
drag, startPoint x: 432, startPoint y: 478, endPoint x: 451, endPoint y: 467, distance: 22.4
click at [451, 467] on div "Add new sender email Connect Your Microsoft Account Office 365 / Outlook First,…" at bounding box center [388, 247] width 480 height 467
click at [451, 467] on button "Yes , SMTP has been enabled" at bounding box center [388, 478] width 186 height 29
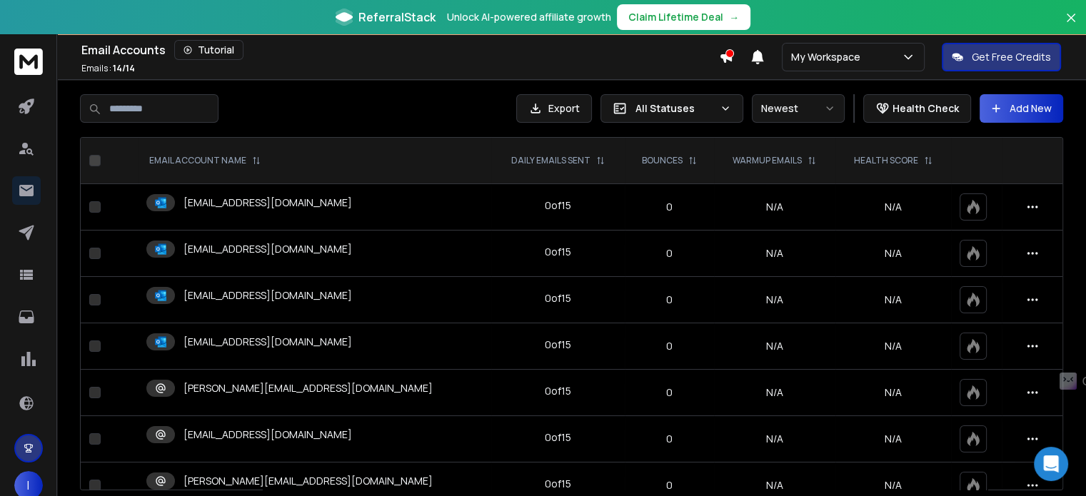
click at [776, 101] on button "Add New" at bounding box center [1021, 108] width 84 height 29
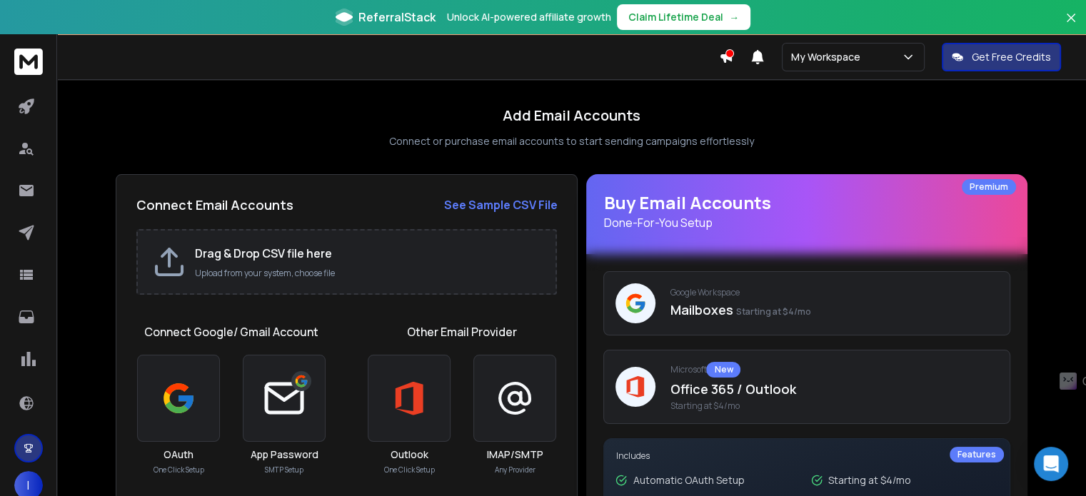
click at [420, 416] on div at bounding box center [409, 398] width 36 height 40
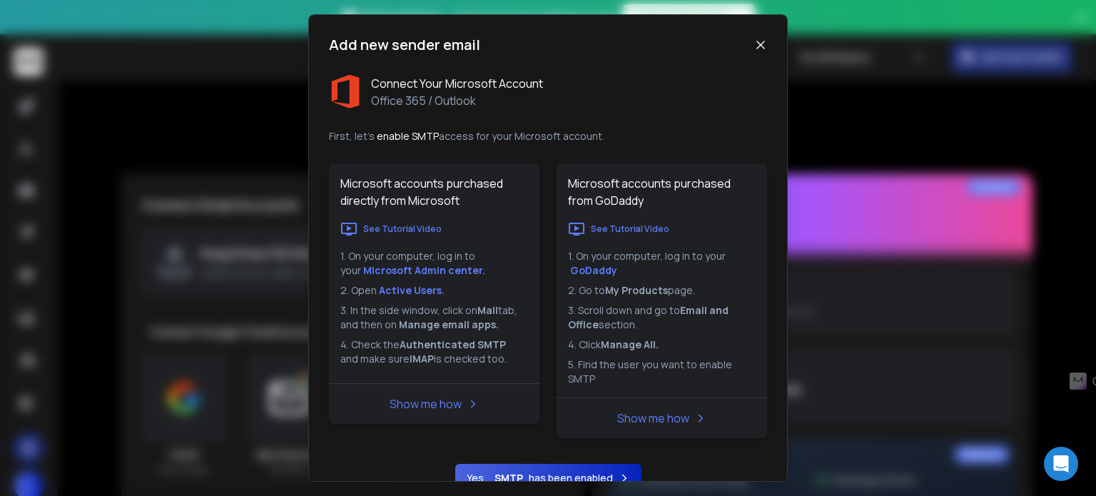
click at [591, 464] on button "Yes , SMTP has been enabled" at bounding box center [548, 478] width 186 height 29
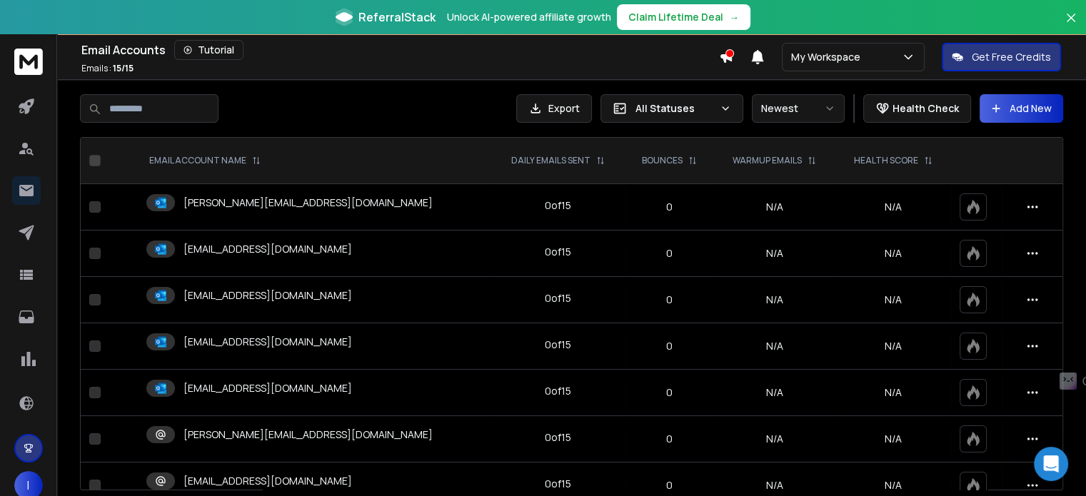
click at [1013, 108] on button "Add New" at bounding box center [1021, 108] width 84 height 29
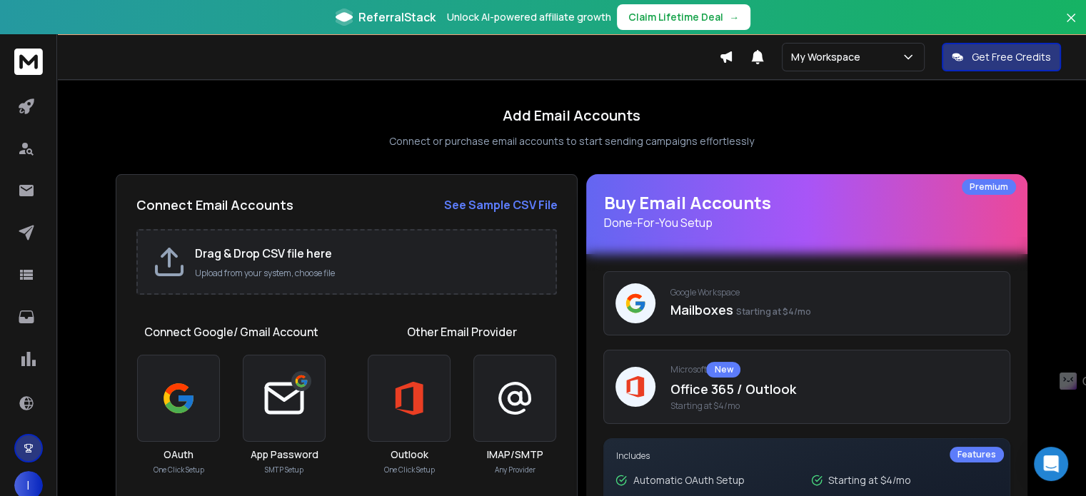
click at [373, 425] on div at bounding box center [409, 398] width 83 height 87
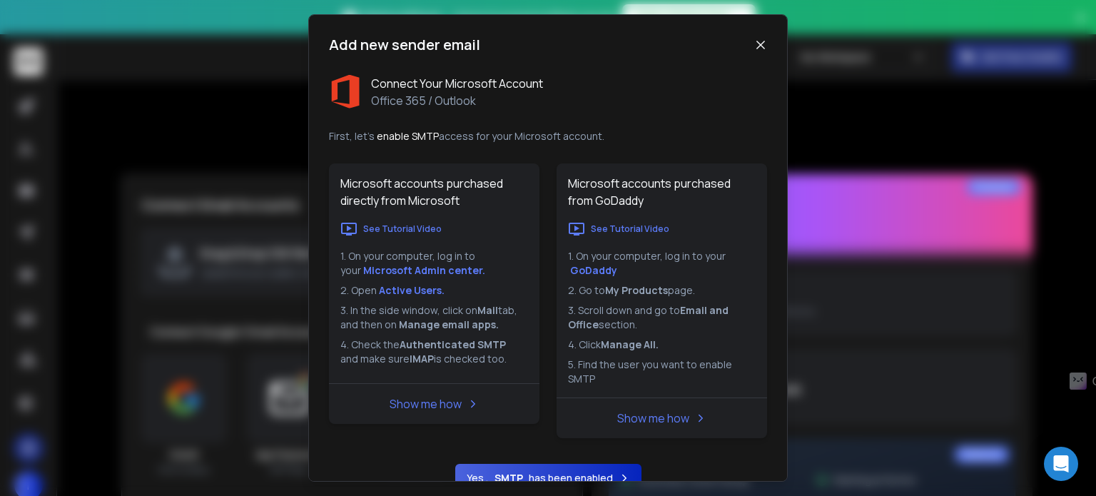
click at [515, 471] on b "SMTP" at bounding box center [509, 478] width 29 height 14
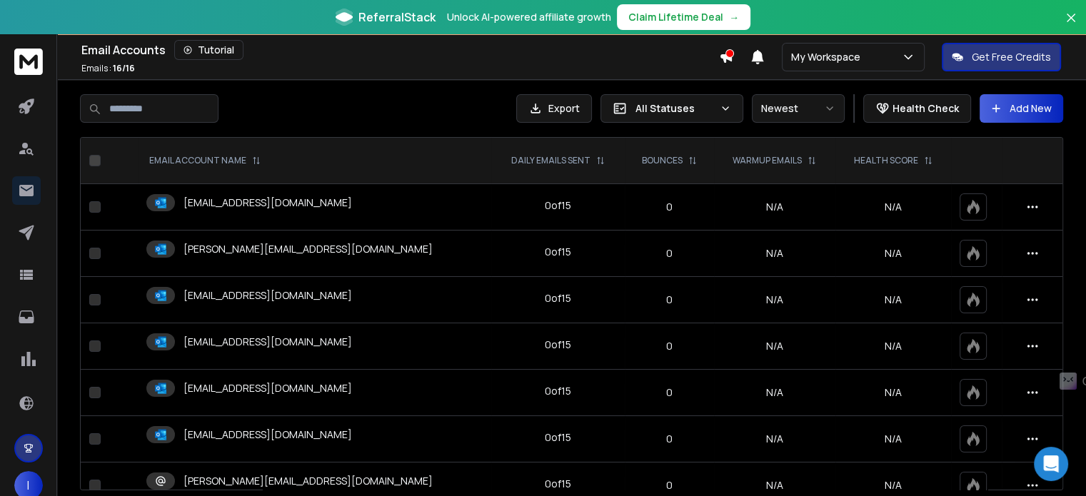
click at [1006, 120] on button "Add New" at bounding box center [1021, 108] width 84 height 29
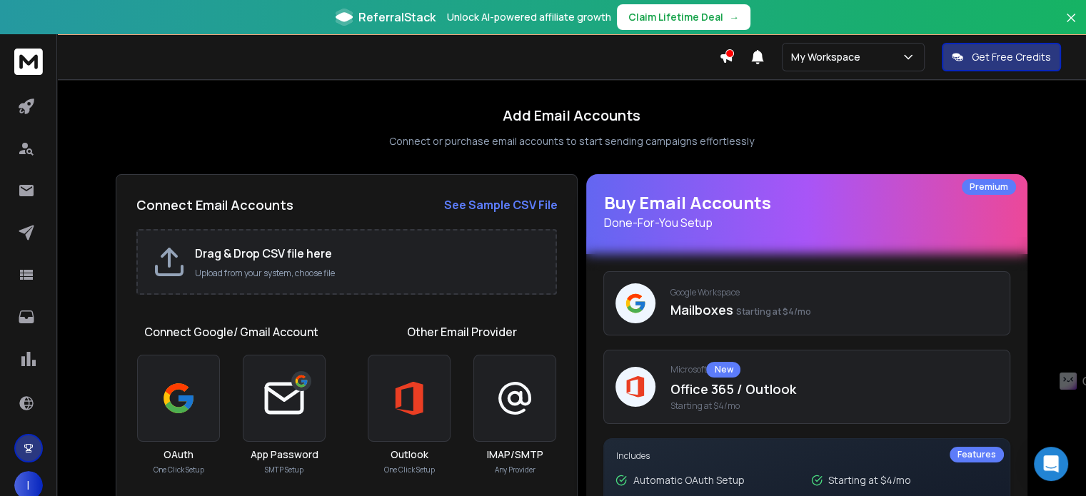
click at [432, 403] on div at bounding box center [409, 398] width 83 height 87
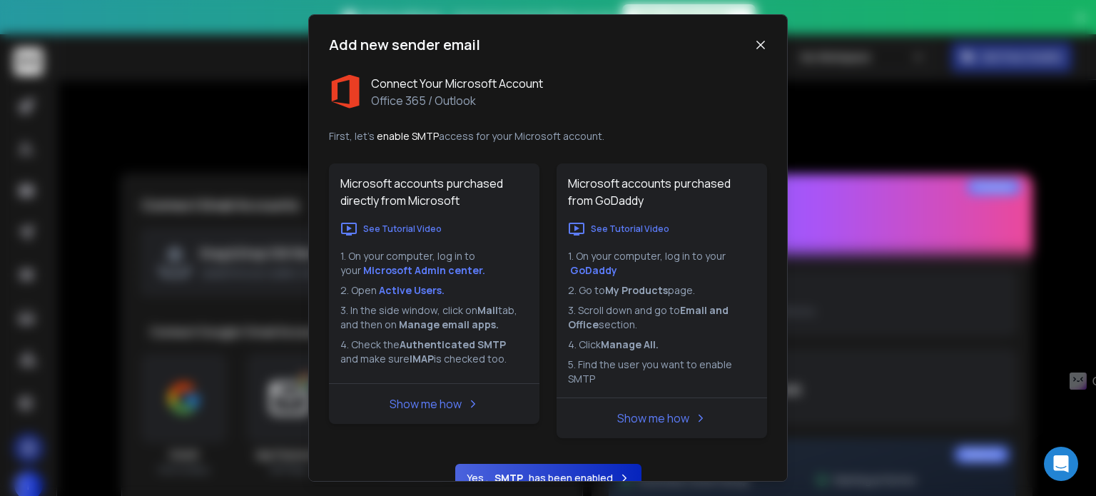
click at [562, 464] on button "Yes , SMTP has been enabled" at bounding box center [548, 478] width 186 height 29
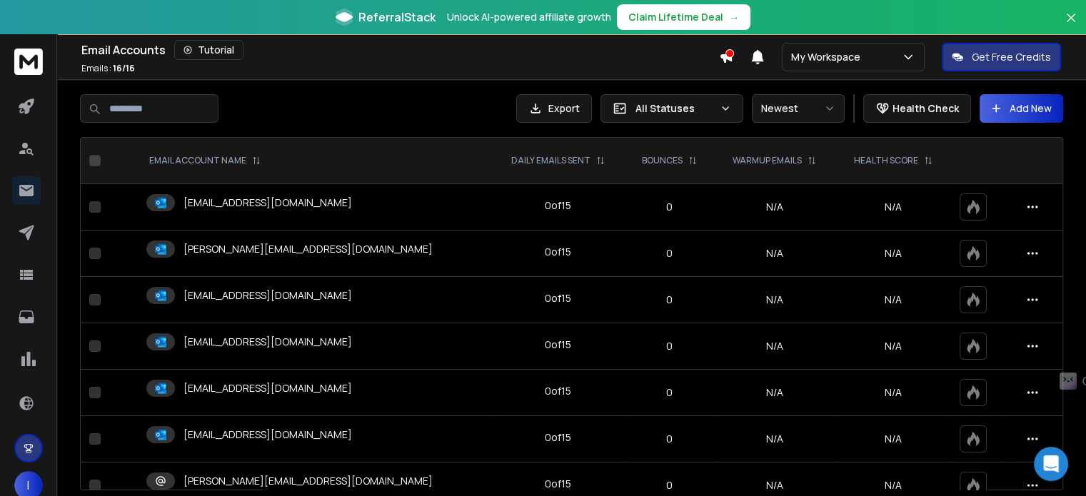
click at [1005, 120] on button "Add New" at bounding box center [1021, 108] width 84 height 29
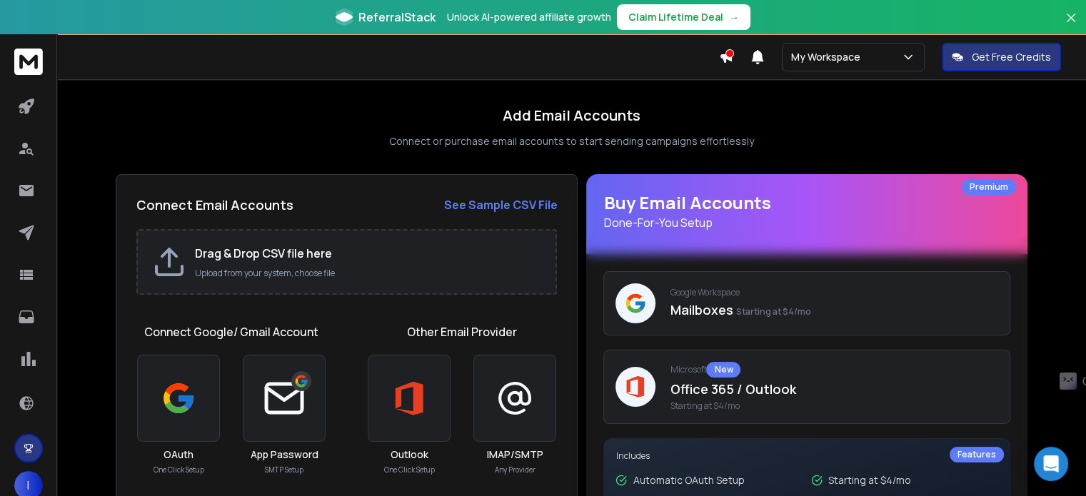
click at [440, 415] on div at bounding box center [409, 398] width 83 height 87
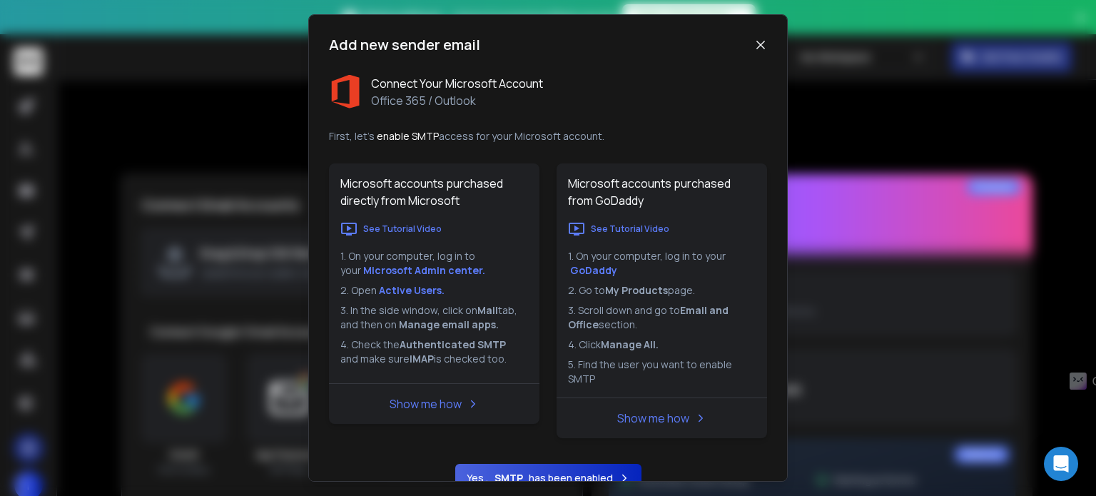
click at [560, 464] on button "Yes , SMTP has been enabled" at bounding box center [548, 478] width 186 height 29
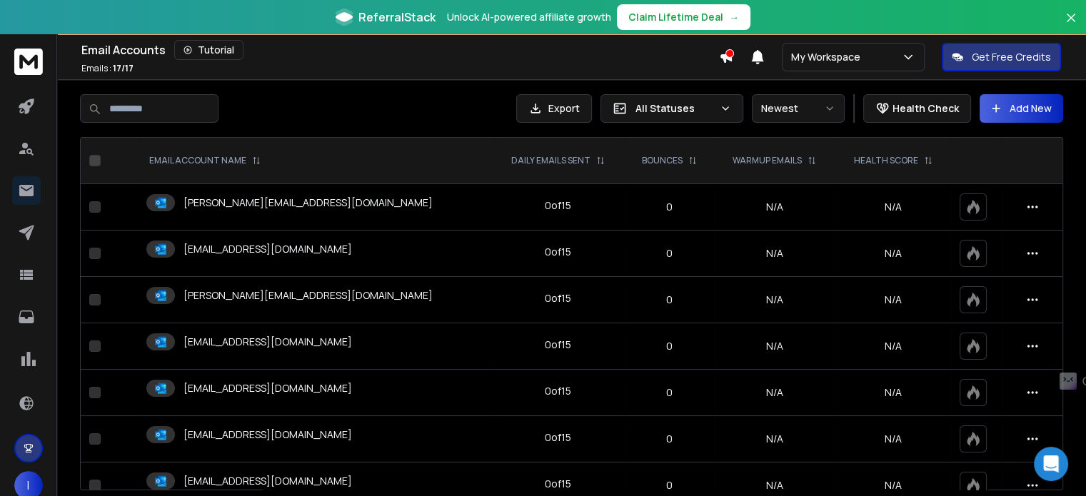
click at [1025, 104] on button "Add New" at bounding box center [1021, 108] width 84 height 29
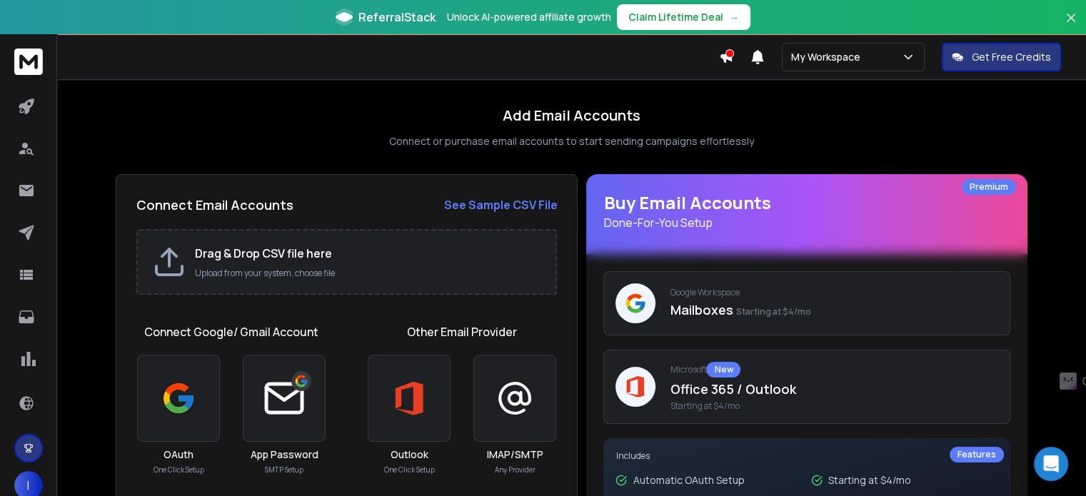
click at [437, 402] on div at bounding box center [409, 398] width 83 height 87
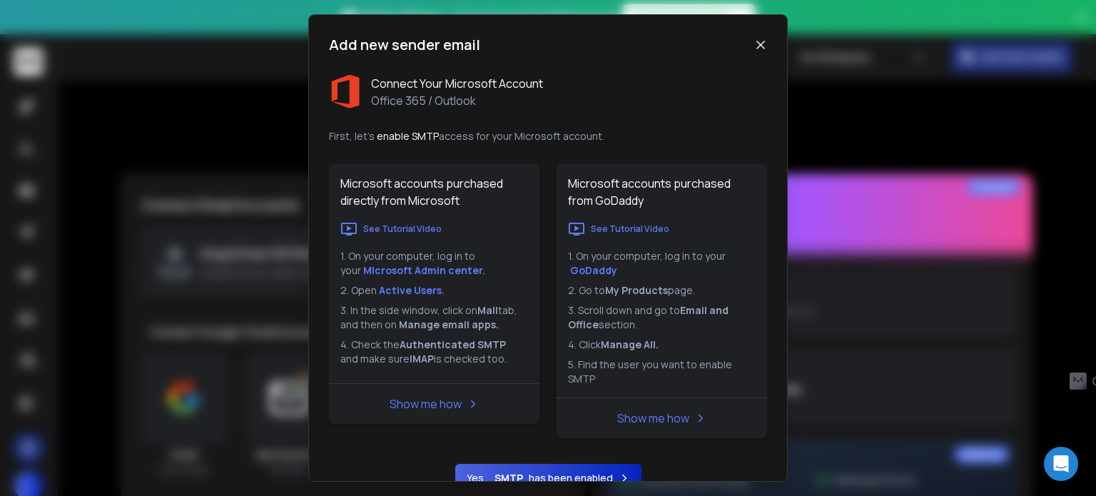
click at [504, 471] on b "SMTP" at bounding box center [509, 478] width 29 height 14
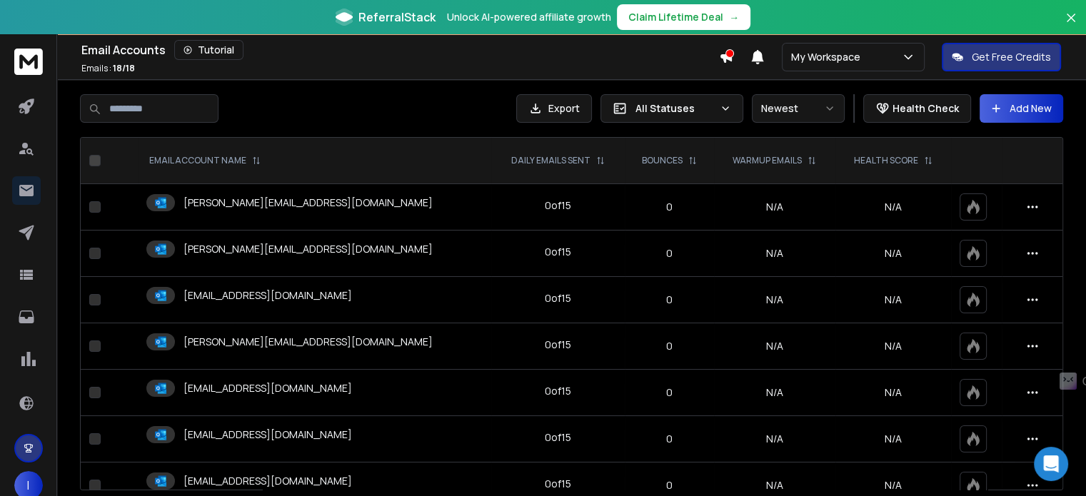
click at [1029, 115] on button "Add New" at bounding box center [1021, 108] width 84 height 29
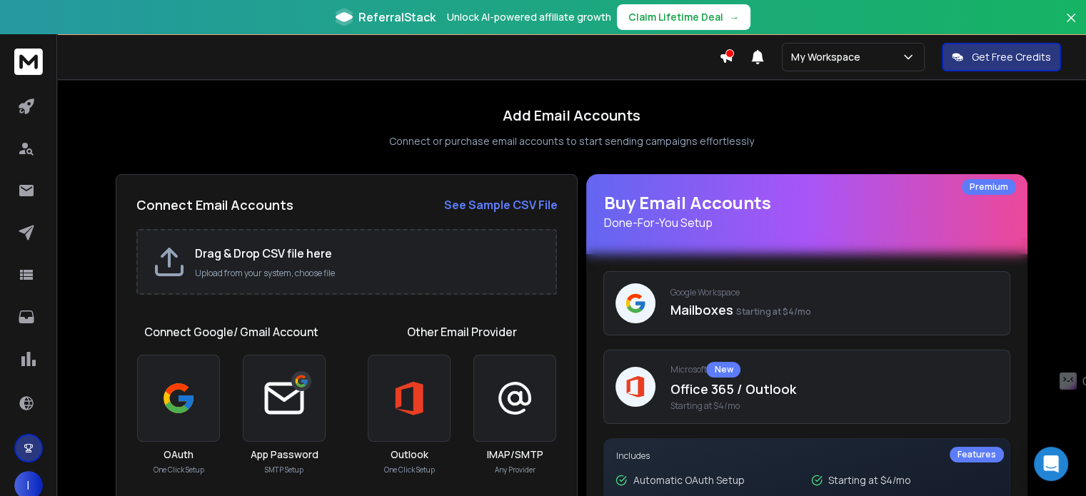
click at [422, 368] on div at bounding box center [409, 398] width 83 height 87
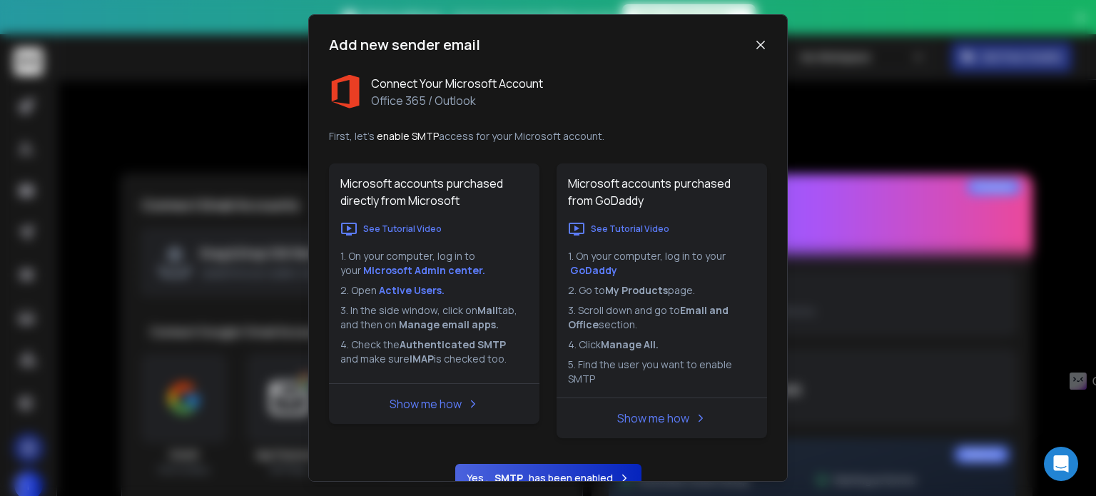
click at [512, 471] on b "SMTP" at bounding box center [509, 478] width 29 height 14
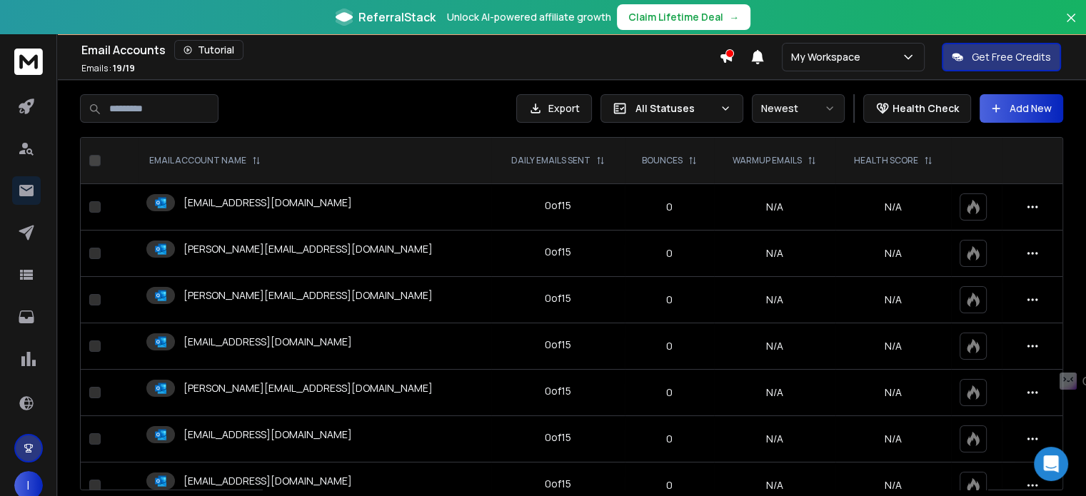
click at [1004, 93] on div "Export All Statuses Newest Health Check Add New EMAIL ACCOUNT NAME DAILY EMAILS…" at bounding box center [571, 292] width 1028 height 425
click at [991, 108] on icon at bounding box center [996, 108] width 10 height 10
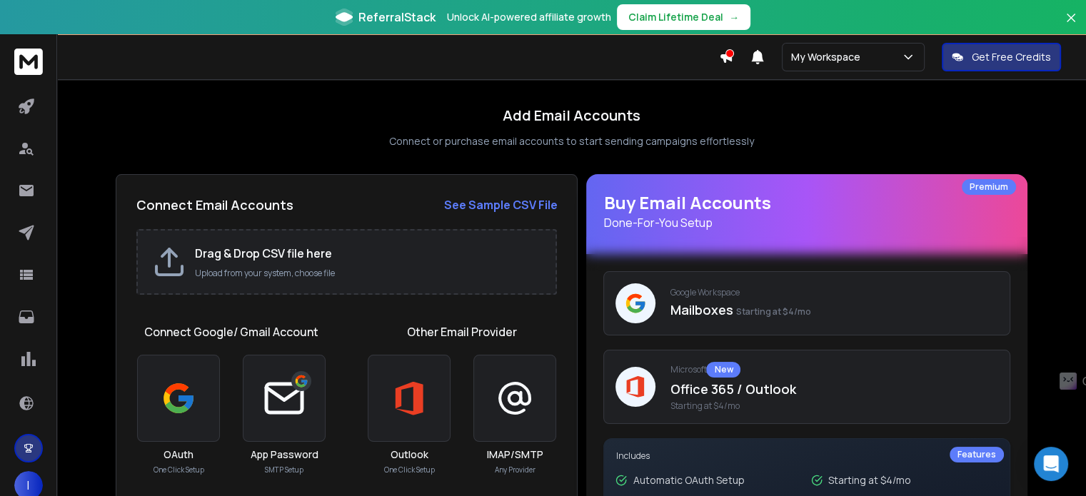
click at [437, 408] on div at bounding box center [409, 398] width 83 height 87
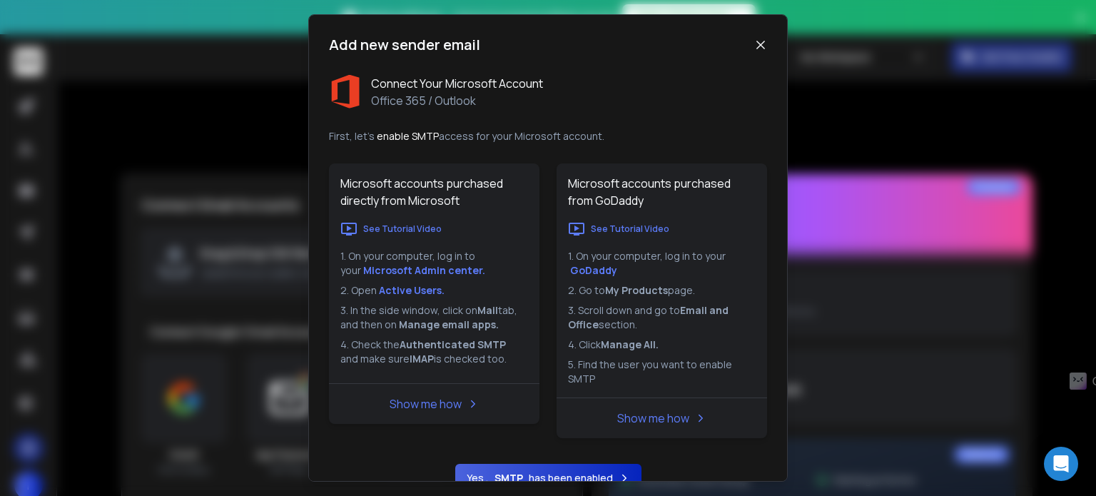
click at [560, 464] on button "Yes , SMTP has been enabled" at bounding box center [548, 478] width 186 height 29
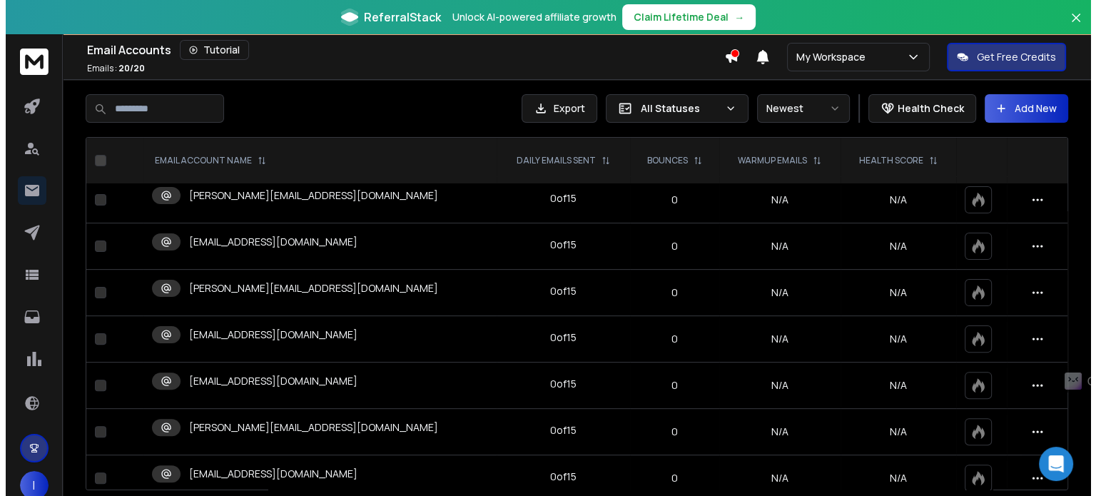
scroll to position [629, 0]
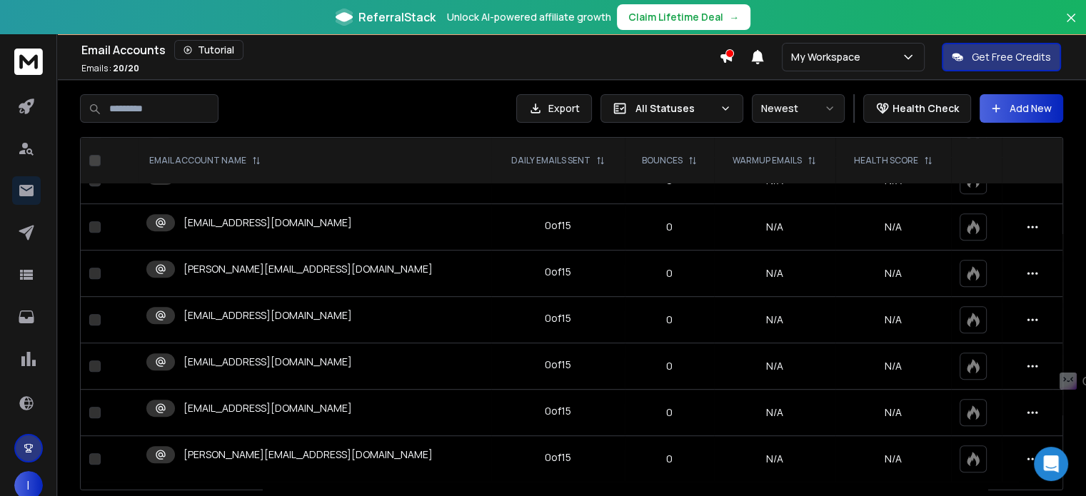
click at [1011, 110] on button "Add New" at bounding box center [1021, 108] width 84 height 29
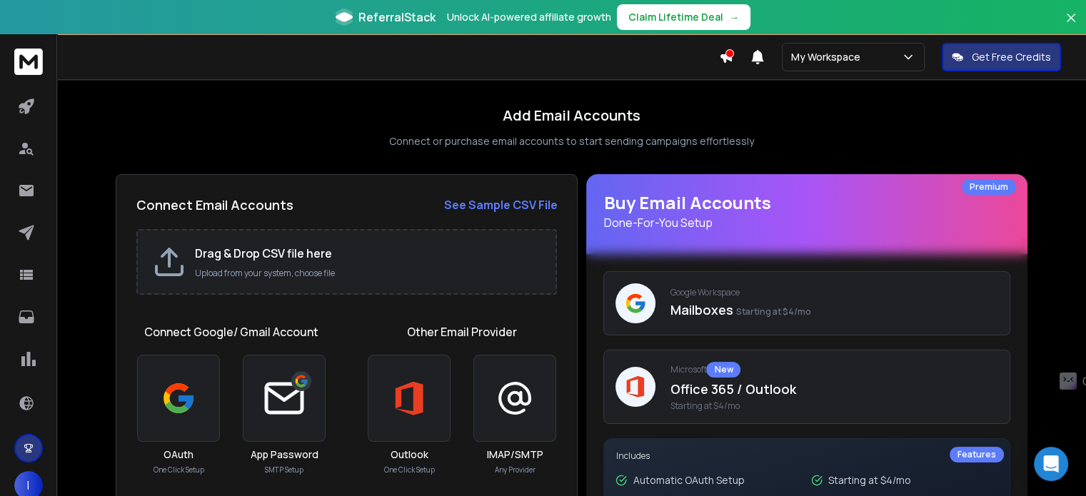
click at [203, 409] on div at bounding box center [178, 398] width 83 height 87
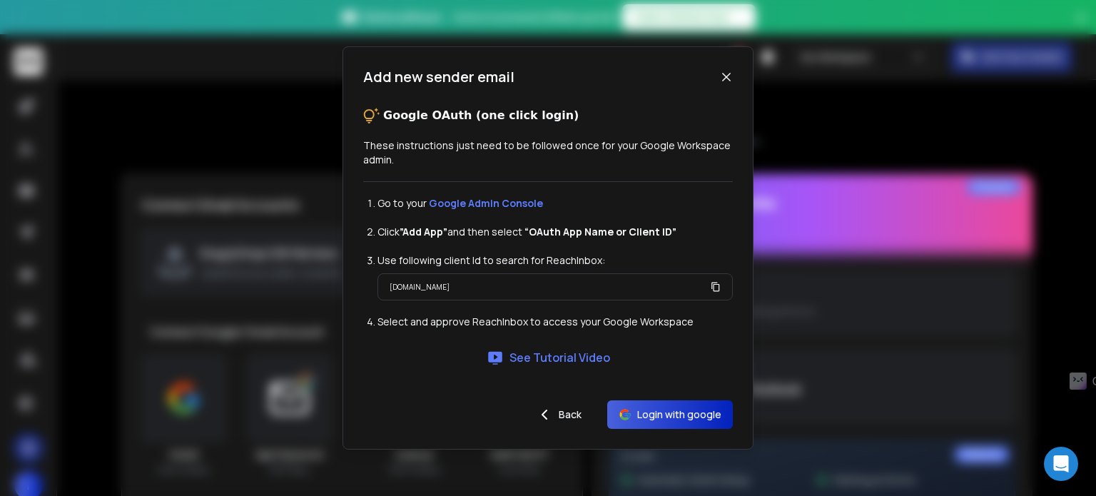
click at [652, 413] on button "Login with google" at bounding box center [670, 414] width 126 height 29
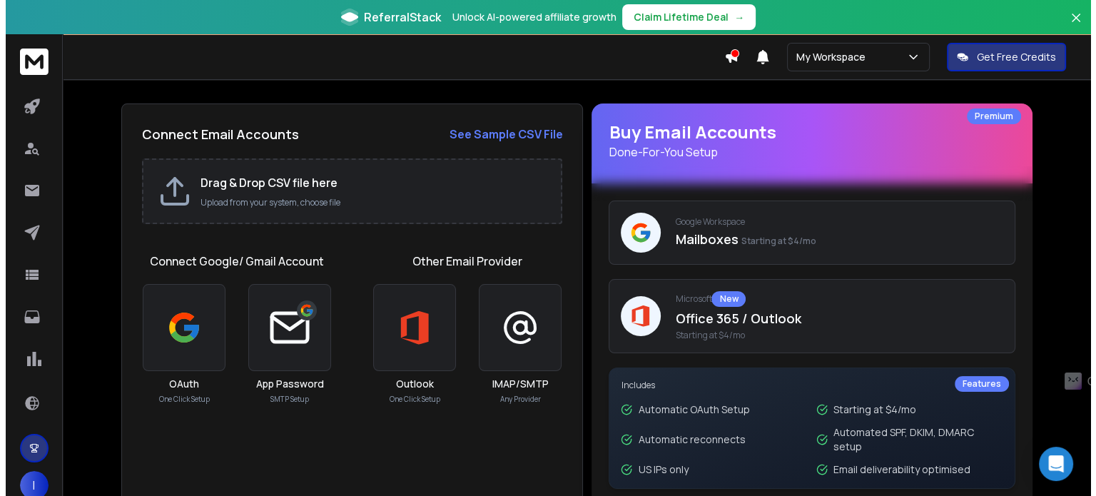
scroll to position [74, 0]
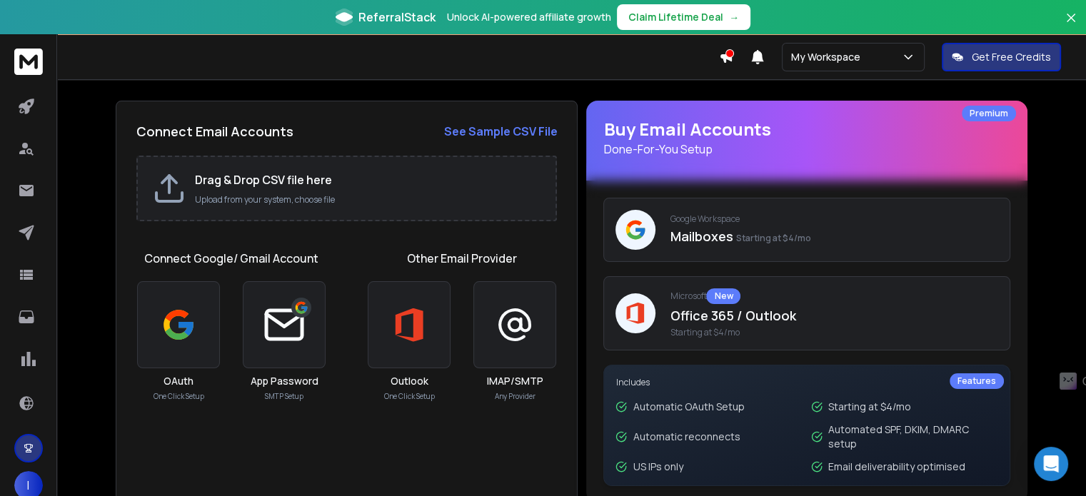
click at [166, 349] on div at bounding box center [178, 324] width 83 height 87
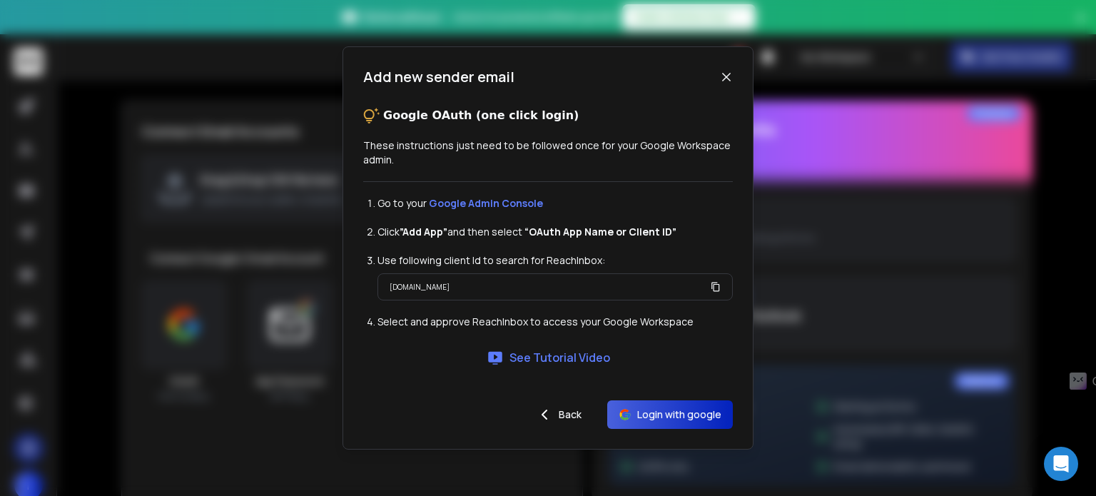
click at [639, 413] on button "Login with google" at bounding box center [670, 414] width 126 height 29
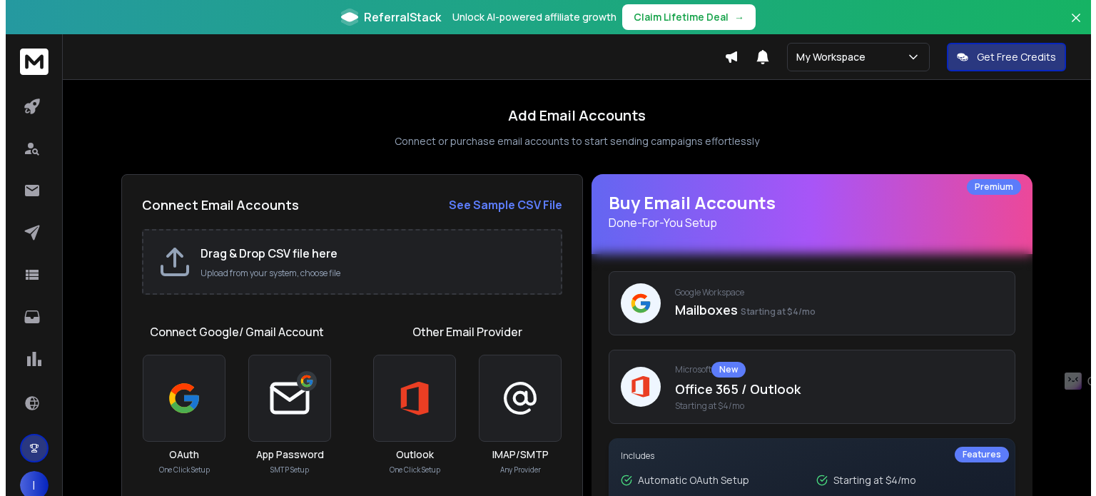
scroll to position [74, 0]
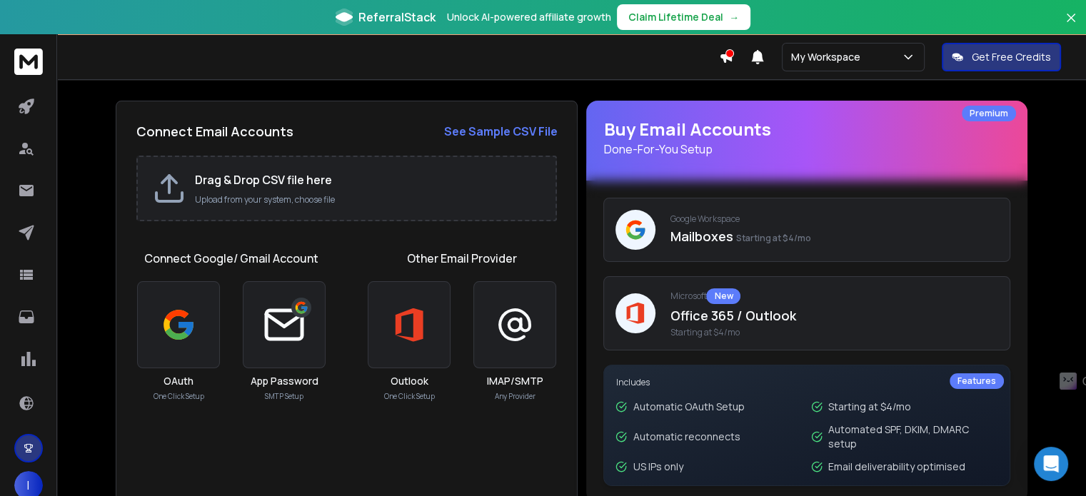
click at [193, 328] on icon at bounding box center [185, 329] width 15 height 14
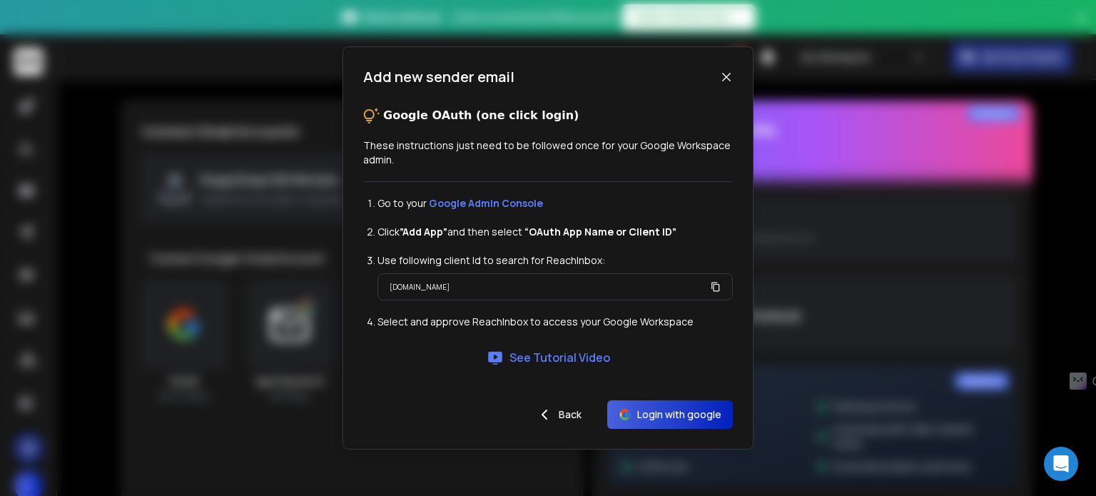
click at [637, 421] on button "Login with google" at bounding box center [670, 414] width 126 height 29
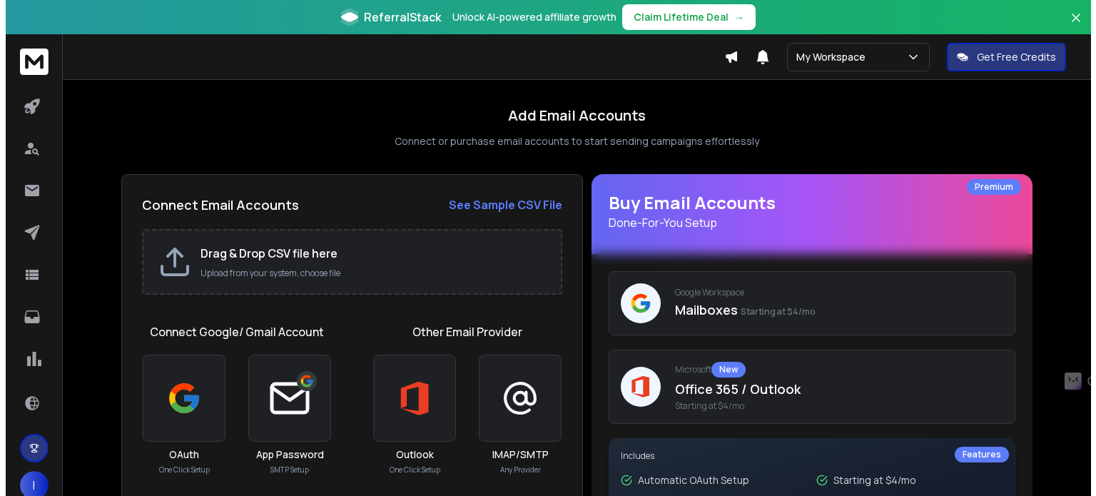
scroll to position [74, 0]
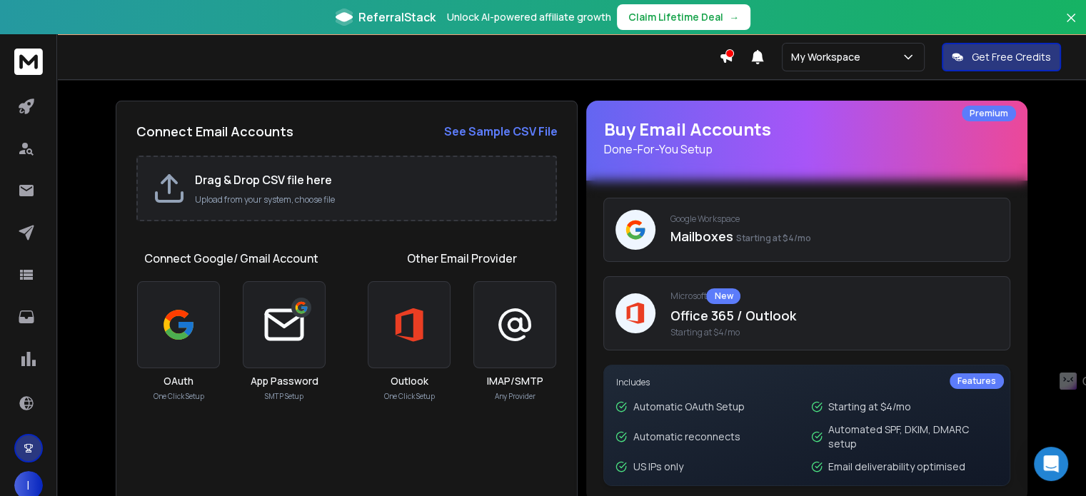
click at [197, 353] on div at bounding box center [178, 324] width 83 height 87
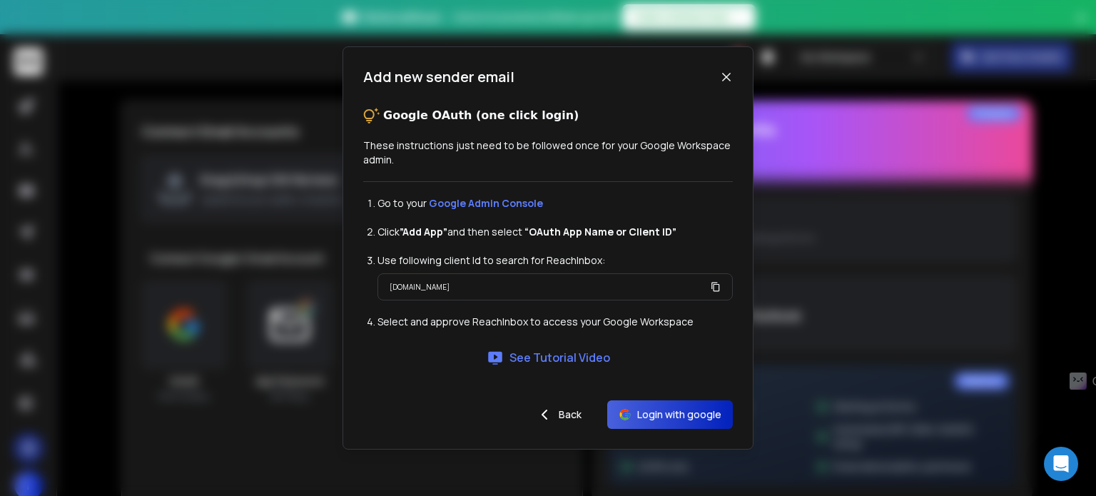
click at [702, 422] on button "Login with google" at bounding box center [670, 414] width 126 height 29
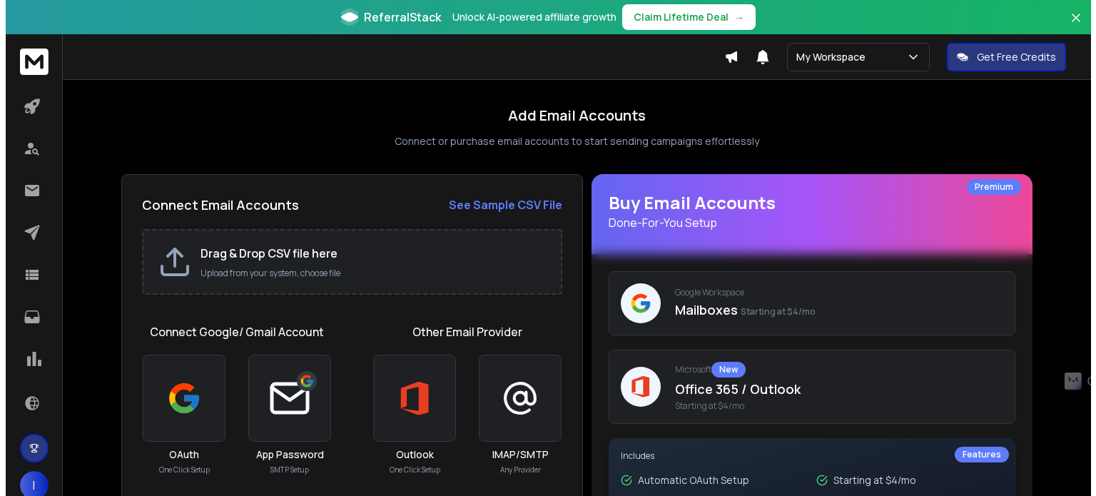
scroll to position [93, 0]
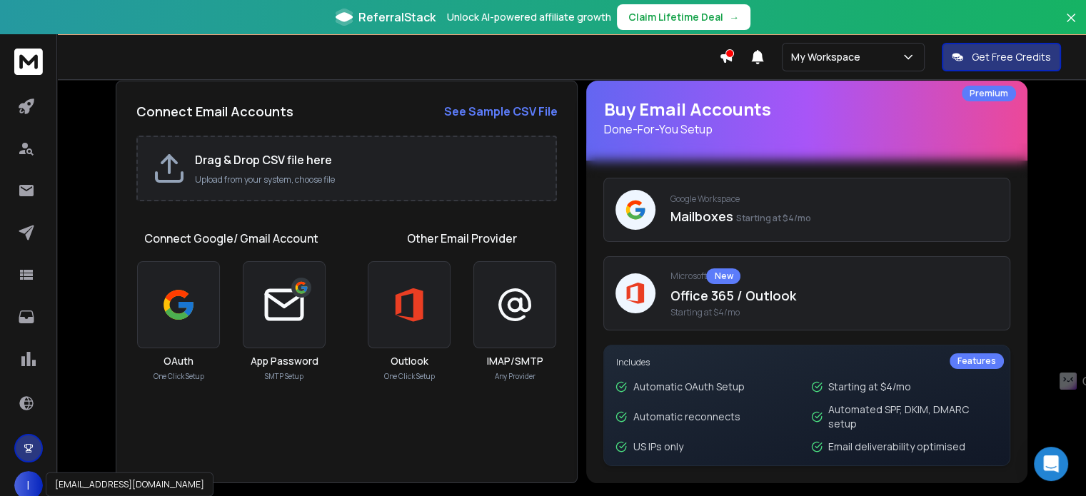
click at [15, 482] on span "I" at bounding box center [28, 485] width 29 height 29
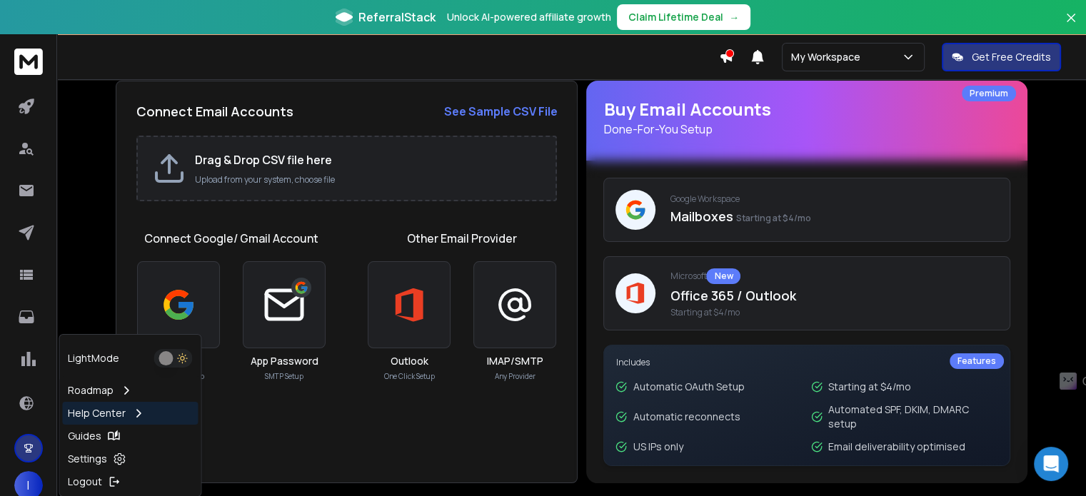
click at [303, 462] on div "Connect Email Accounts See Sample CSV File Drag & Drop CSV file here Upload fro…" at bounding box center [347, 282] width 462 height 403
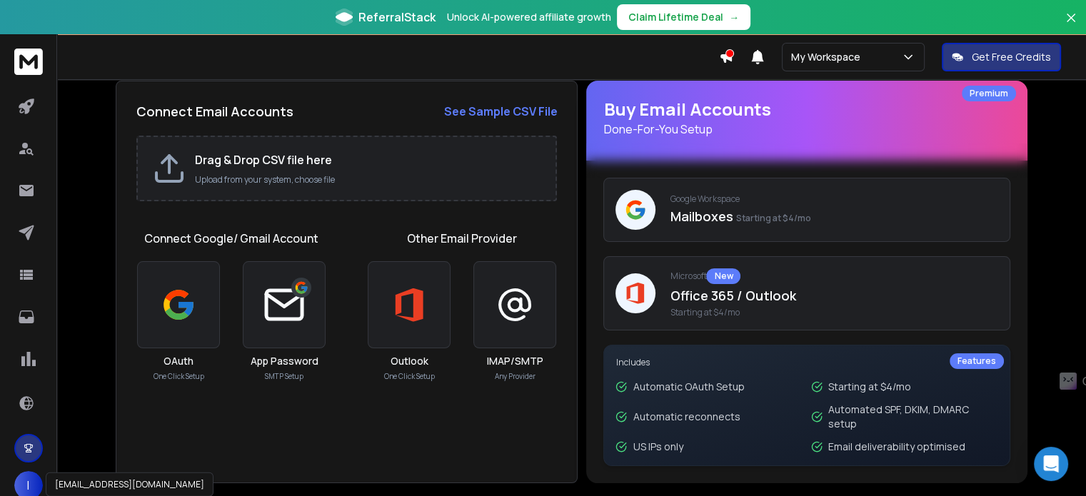
click at [14, 486] on span "I" at bounding box center [28, 485] width 29 height 29
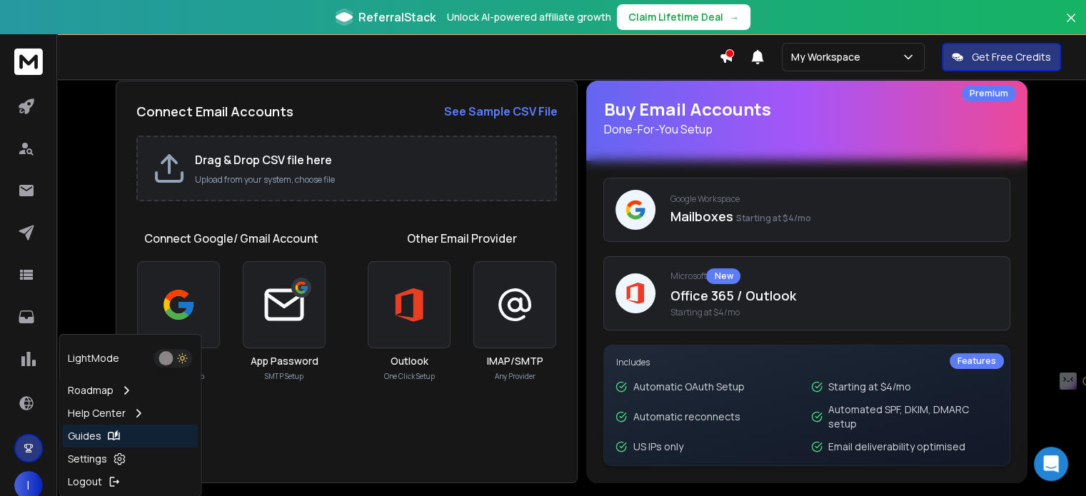
click at [434, 460] on div "Connect Email Accounts See Sample CSV File Drag & Drop CSV file here Upload fro…" at bounding box center [347, 282] width 462 height 403
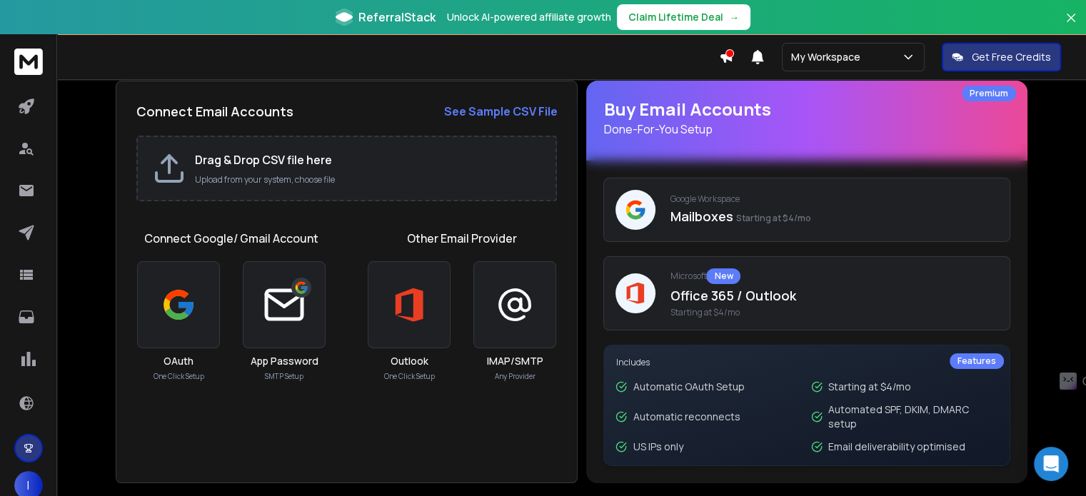
click at [196, 316] on icon at bounding box center [179, 304] width 36 height 43
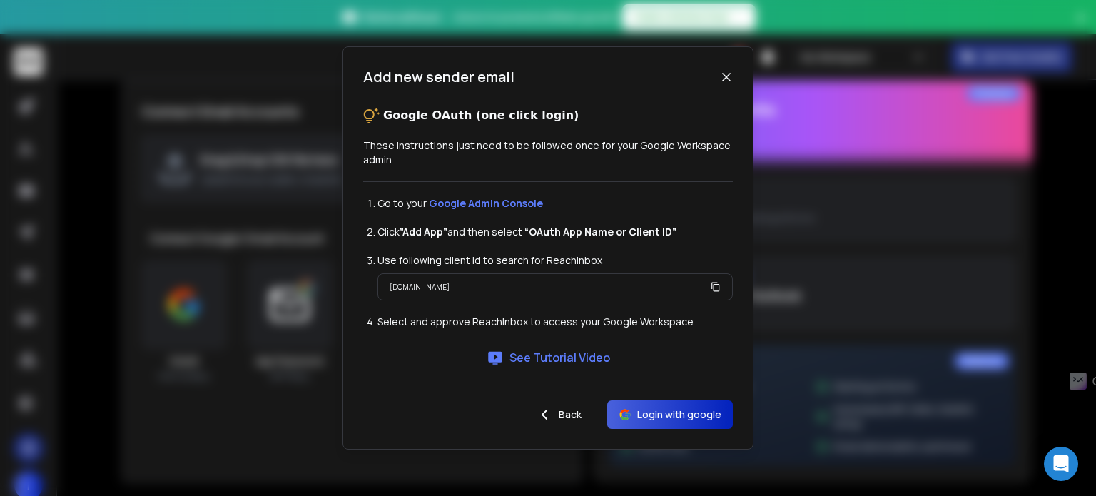
click at [678, 421] on button "Login with google" at bounding box center [670, 414] width 126 height 29
